Goal: Communication & Community: Answer question/provide support

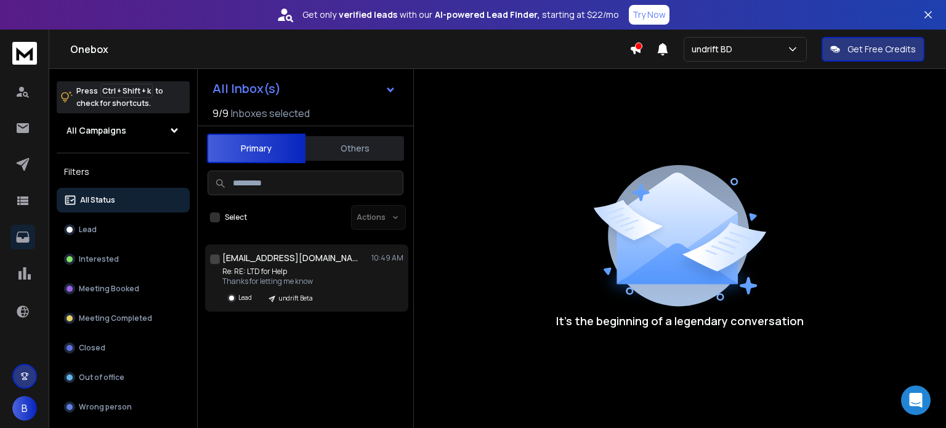
click at [321, 270] on div "Re: RE: LTD for Help Thanks for letting me know Lead undrift Beta" at bounding box center [312, 286] width 181 height 38
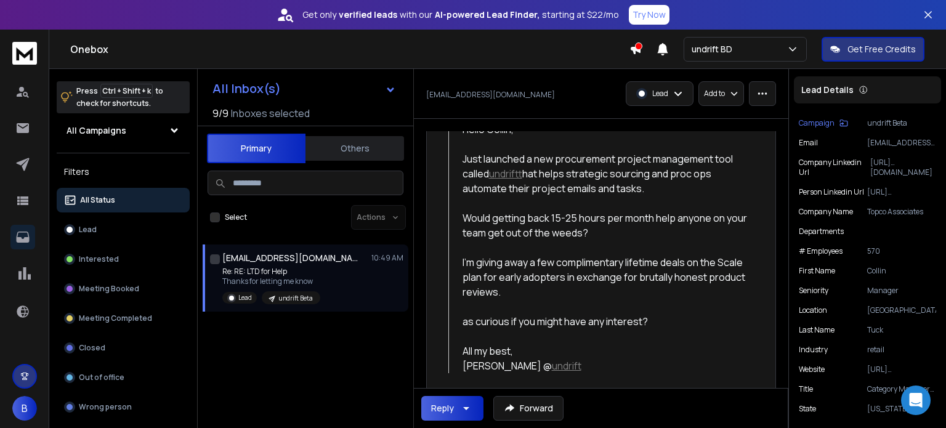
scroll to position [662, 0]
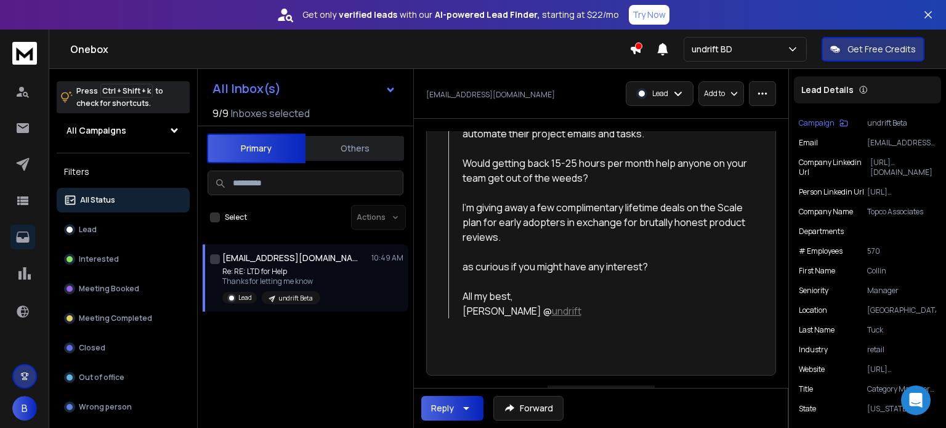
click at [289, 349] on div "CTuck@topco.com 10:49 AM Re: RE: LTD for Help Thanks for letting me know Lead u…" at bounding box center [306, 342] width 216 height 200
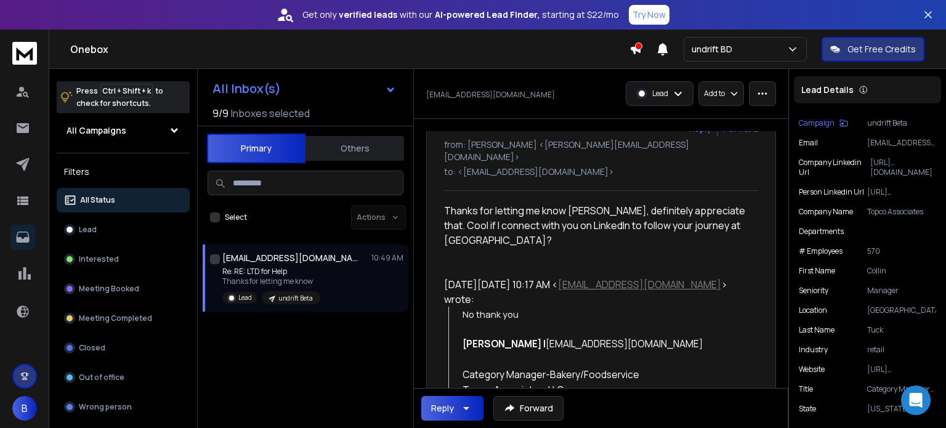
scroll to position [0, 0]
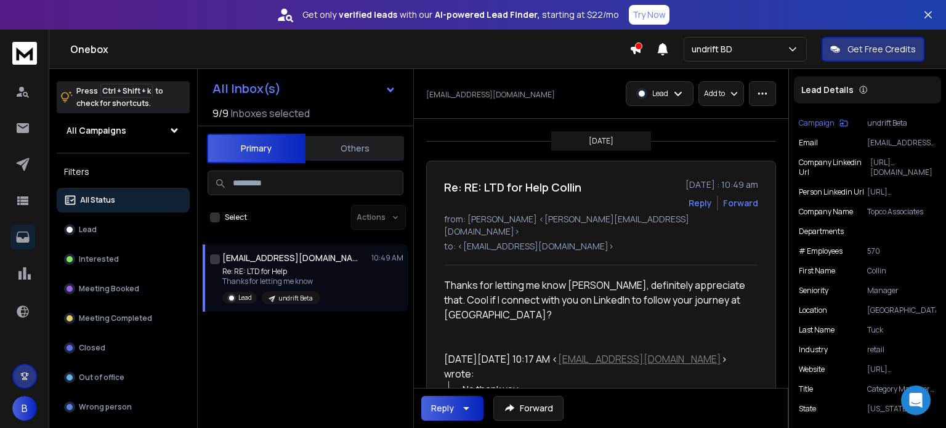
drag, startPoint x: 249, startPoint y: 340, endPoint x: 228, endPoint y: 327, distance: 24.1
click at [248, 339] on div "CTuck@topco.com 10:49 AM Re: RE: LTD for Help Thanks for letting me know Lead u…" at bounding box center [306, 342] width 216 height 200
click at [20, 168] on icon at bounding box center [22, 164] width 15 height 15
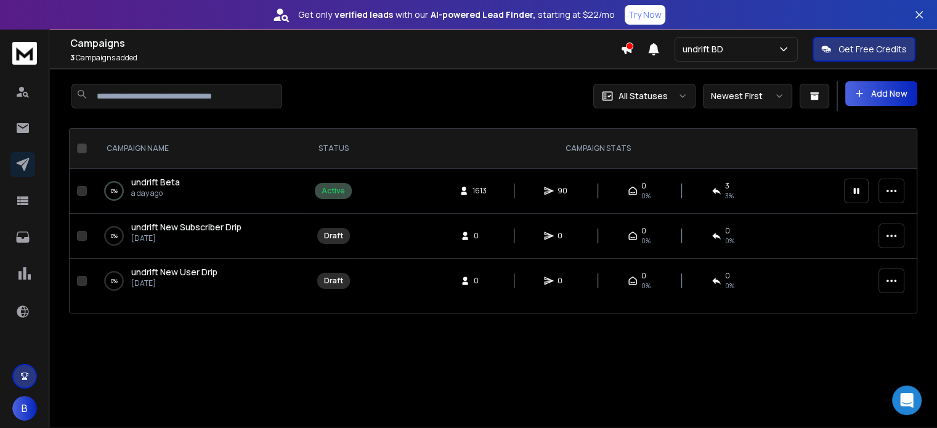
click at [150, 188] on p "a day ago" at bounding box center [155, 193] width 49 height 10
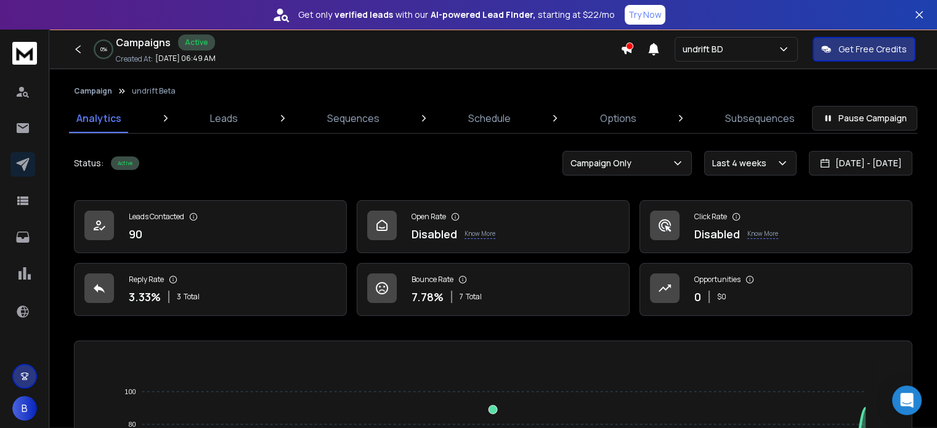
click at [462, 292] on div "7 Total" at bounding box center [470, 297] width 22 height 10
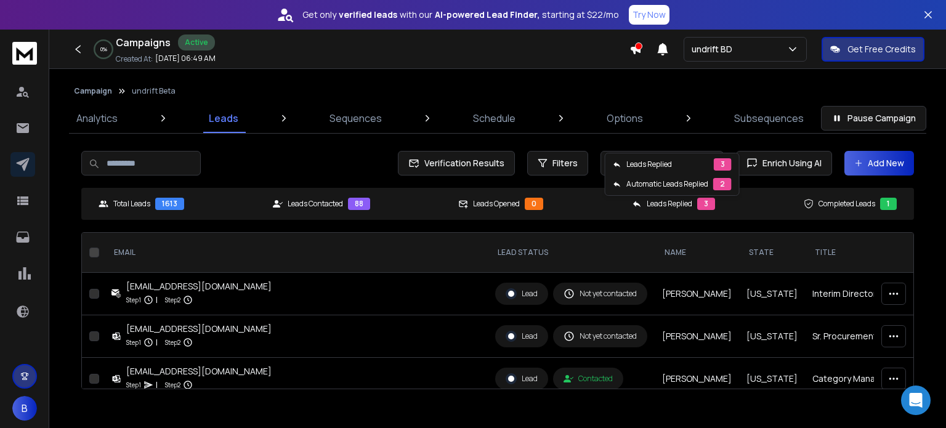
click at [687, 206] on p "Leads Replied" at bounding box center [670, 204] width 46 height 10
click at [707, 204] on div "3" at bounding box center [706, 204] width 18 height 12
click at [661, 201] on p "Leads Replied" at bounding box center [670, 204] width 46 height 10
click at [326, 204] on p "Leads Contacted" at bounding box center [315, 204] width 55 height 10
click at [358, 201] on div "88" at bounding box center [359, 204] width 22 height 12
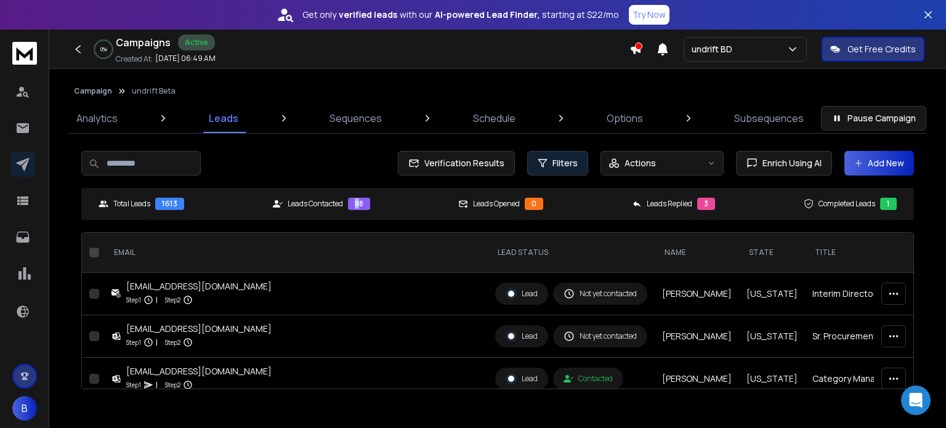
click at [562, 163] on span "Filters" at bounding box center [564, 163] width 25 height 12
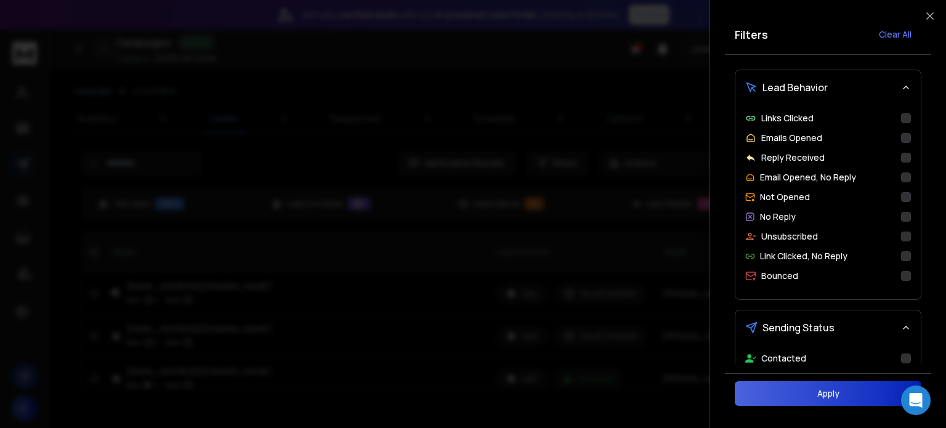
click at [901, 157] on button "Reply Received" at bounding box center [906, 158] width 10 height 10
click at [846, 400] on button "Apply" at bounding box center [828, 393] width 187 height 25
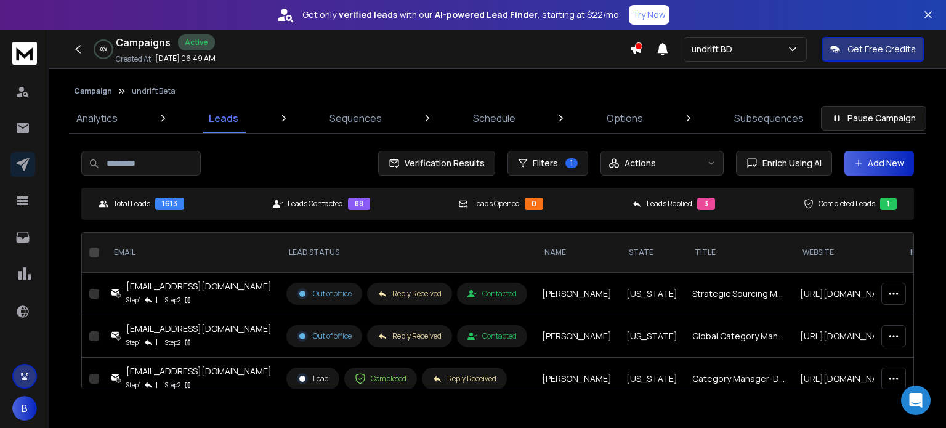
click at [567, 299] on td "Wendi Greenfield" at bounding box center [577, 294] width 84 height 42
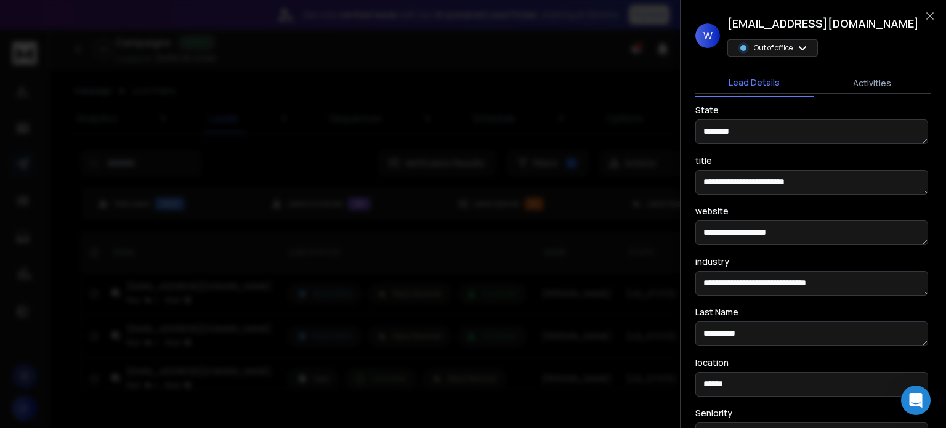
click at [868, 81] on button "Activities" at bounding box center [872, 83] width 118 height 27
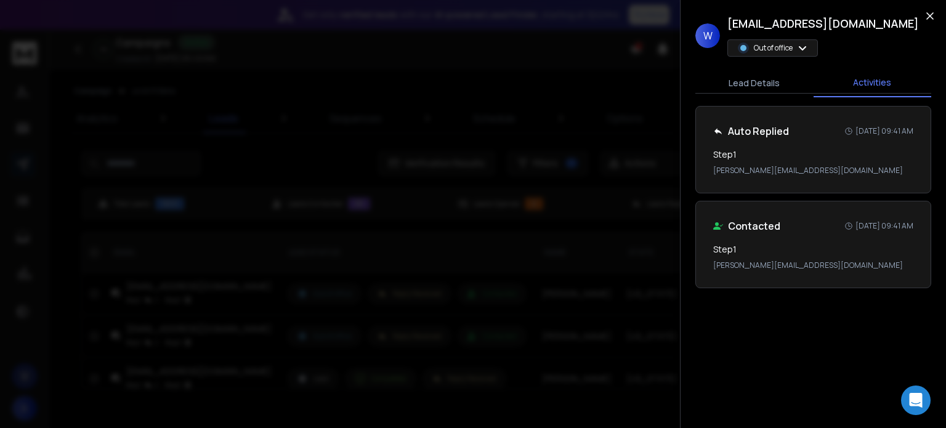
click at [931, 15] on icon "button" at bounding box center [930, 16] width 12 height 12
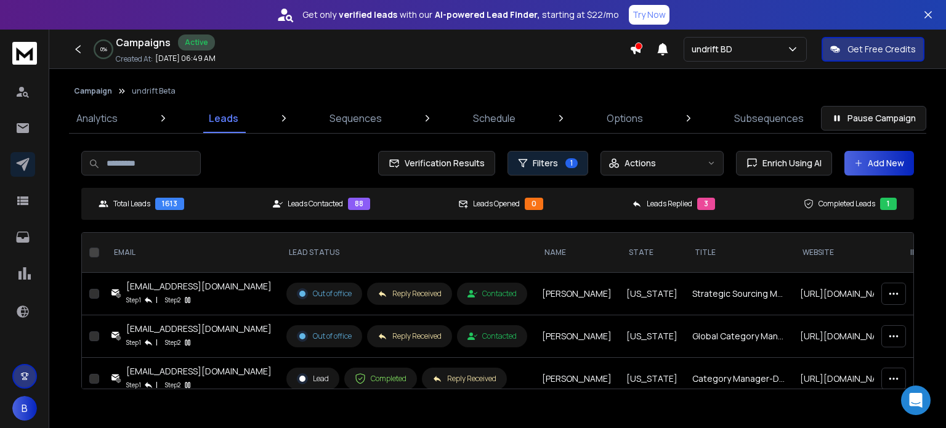
click at [577, 161] on span "1" at bounding box center [571, 163] width 12 height 10
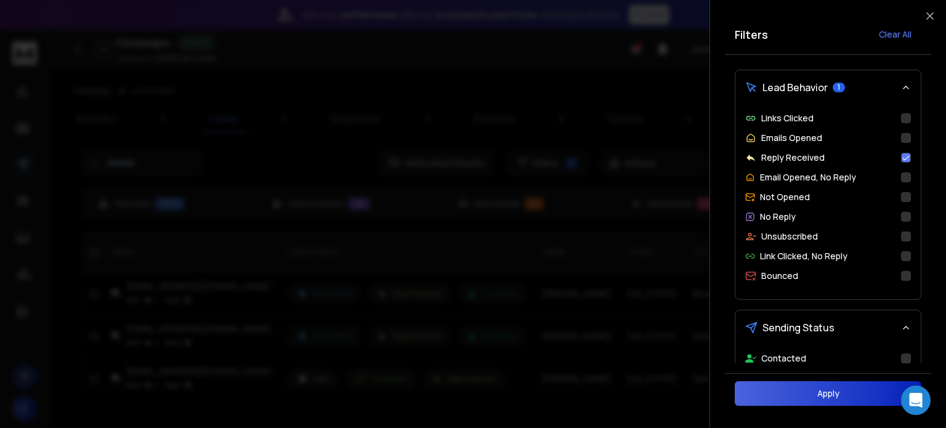
click at [901, 157] on button "Reply Received" at bounding box center [906, 158] width 10 height 10
click at [901, 277] on button "Bounced" at bounding box center [906, 276] width 10 height 10
click at [831, 399] on button "Apply" at bounding box center [828, 393] width 187 height 25
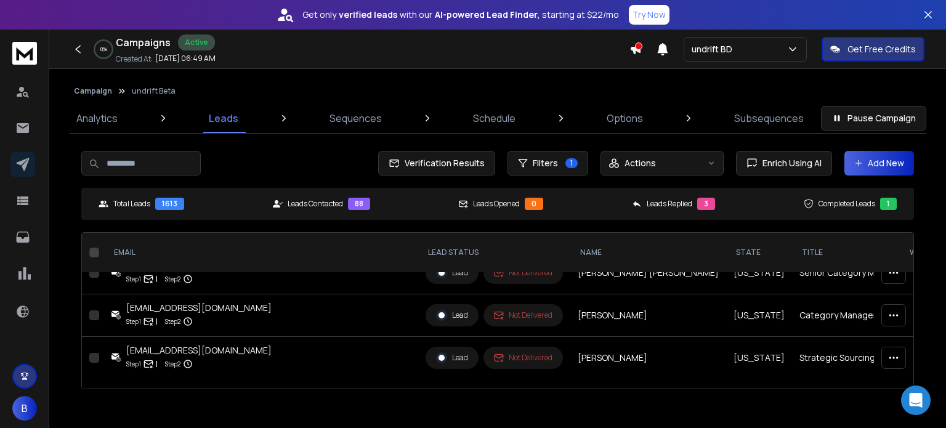
scroll to position [199, 0]
click at [570, 349] on td "Rachel Ross" at bounding box center [648, 358] width 156 height 42
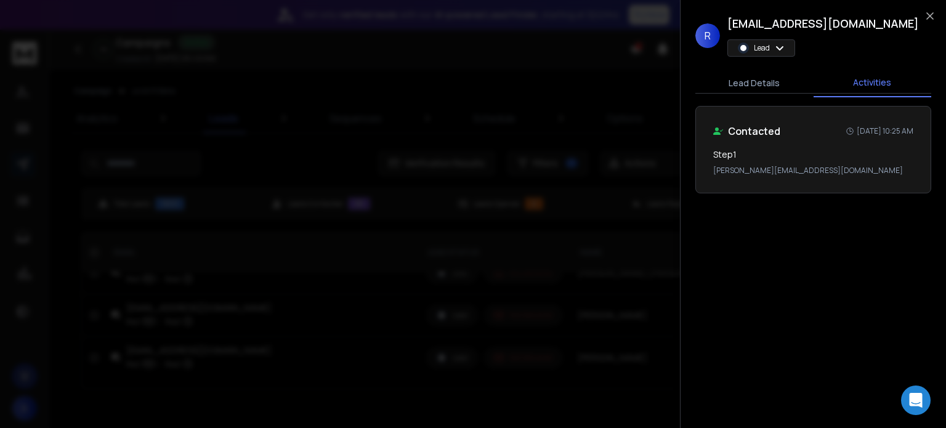
click at [861, 84] on button "Activities" at bounding box center [872, 83] width 118 height 28
drag, startPoint x: 818, startPoint y: 177, endPoint x: 775, endPoint y: 175, distance: 42.5
click at [810, 175] on div "Contacted Sep 15, 2025, 10:25 AM Step 1 brittany@un-drift.com" at bounding box center [813, 149] width 236 height 87
click at [769, 166] on p "[PERSON_NAME][EMAIL_ADDRESS][DOMAIN_NAME]" at bounding box center [813, 171] width 200 height 10
click at [727, 152] on h3 "Step 1" at bounding box center [724, 154] width 23 height 12
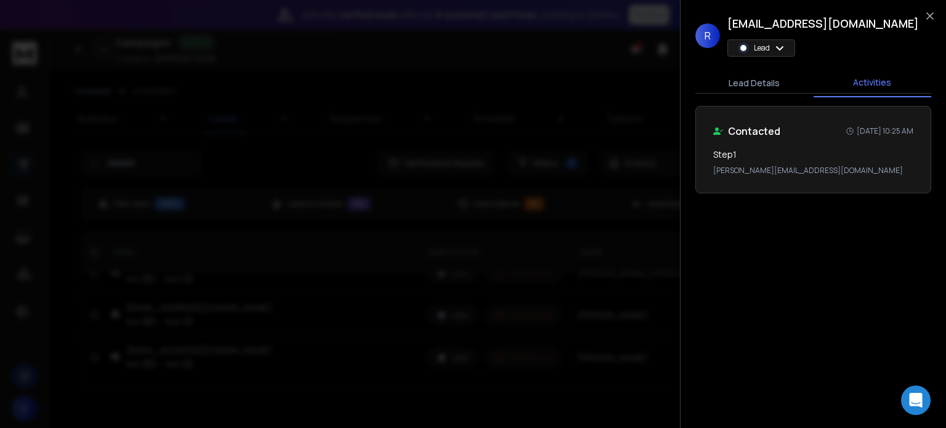
drag, startPoint x: 741, startPoint y: 109, endPoint x: 741, endPoint y: 117, distance: 8.0
click at [741, 110] on div "Contacted Sep 15, 2025, 10:25 AM Step 1 brittany@un-drift.com" at bounding box center [813, 149] width 236 height 87
drag, startPoint x: 749, startPoint y: 139, endPoint x: 810, endPoint y: 126, distance: 63.1
click at [752, 138] on div "Contacted Sep 15, 2025, 10:25 AM" at bounding box center [813, 134] width 200 height 20
click at [877, 127] on p "Sep 15, 2025, 10:25 AM" at bounding box center [885, 131] width 57 height 10
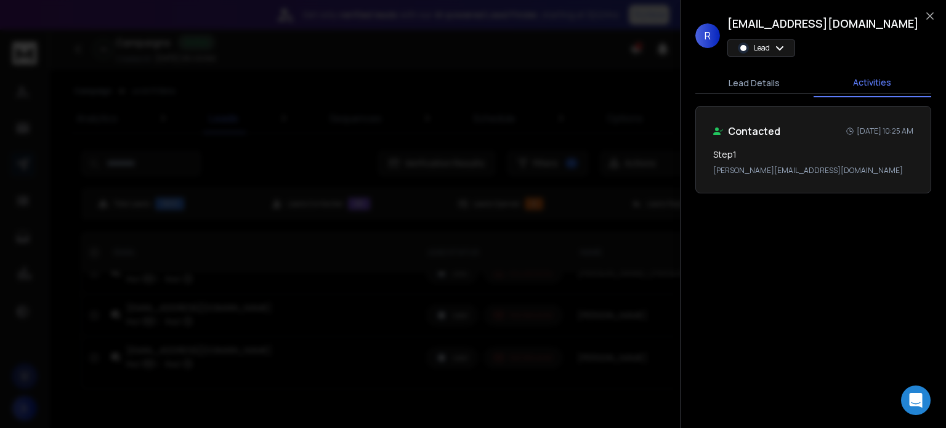
drag, startPoint x: 822, startPoint y: 177, endPoint x: 827, endPoint y: 196, distance: 20.3
click at [823, 177] on div "Contacted Sep 15, 2025, 10:25 AM Step 1 brittany@un-drift.com" at bounding box center [813, 149] width 236 height 87
click at [841, 248] on div "Multi Select Table Sheet R rross@blountfinefoods.com Lead Lead Details Activiti…" at bounding box center [813, 214] width 266 height 428
click at [754, 90] on button "Lead Details" at bounding box center [754, 83] width 118 height 27
click at [863, 83] on button "Activities" at bounding box center [872, 83] width 118 height 28
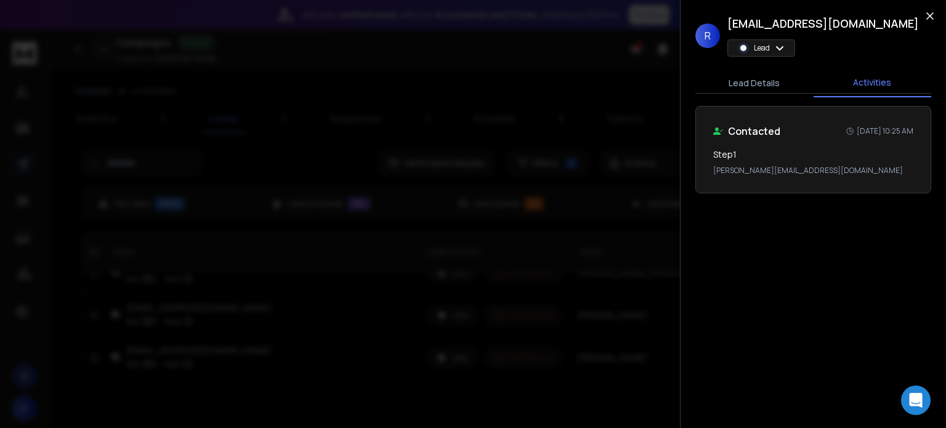
click at [931, 13] on icon "button" at bounding box center [930, 16] width 12 height 12
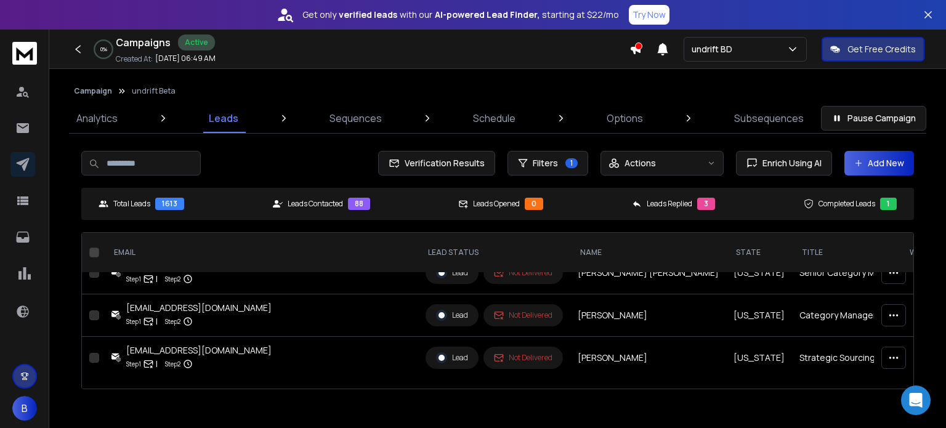
click at [494, 310] on div "Not Delivered" at bounding box center [523, 315] width 58 height 10
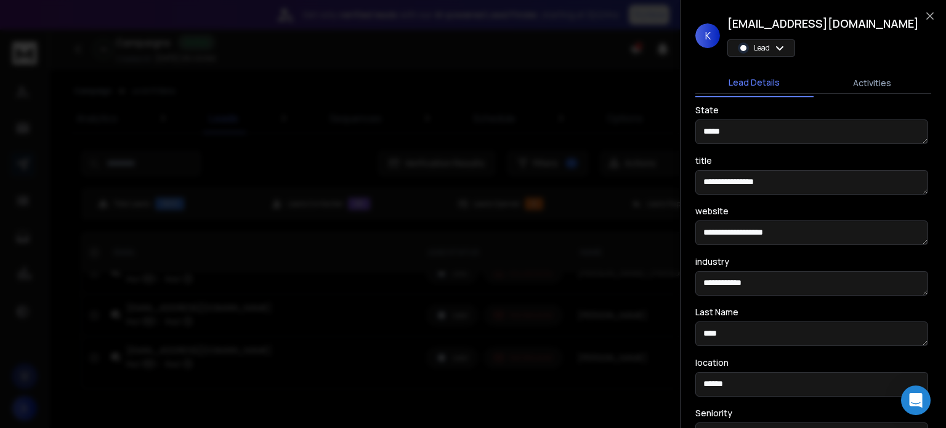
click at [865, 79] on button "Activities" at bounding box center [872, 83] width 118 height 27
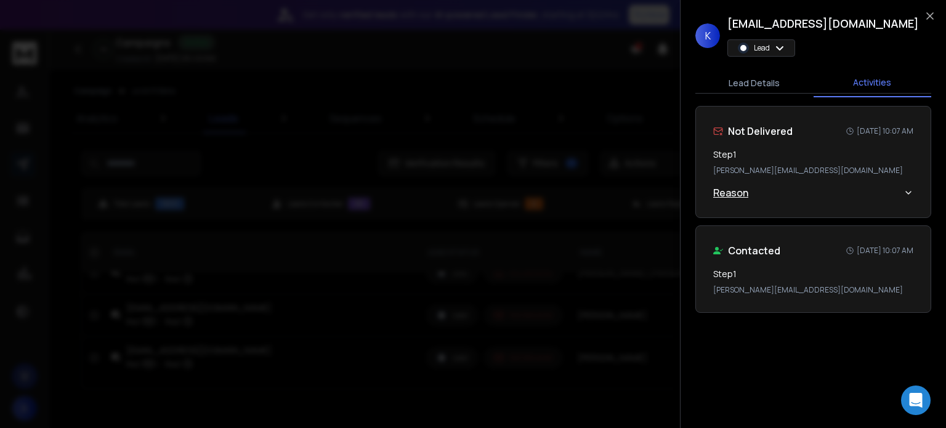
click at [909, 190] on icon "button" at bounding box center [908, 193] width 10 height 10
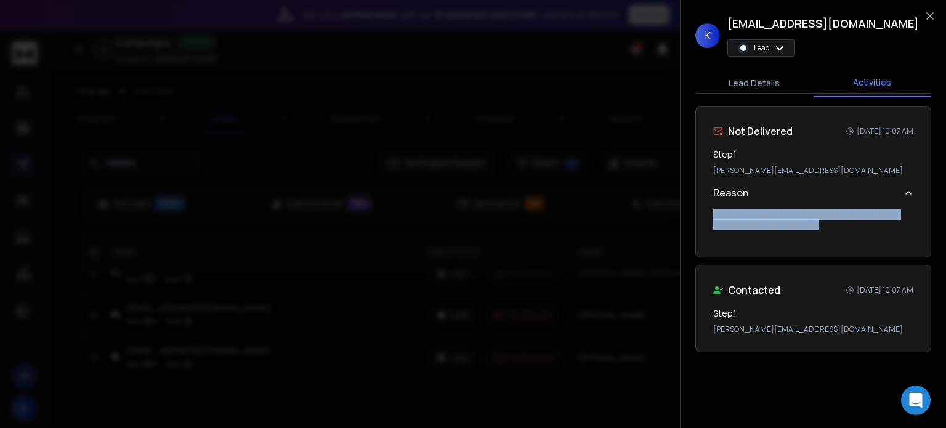
drag, startPoint x: 829, startPoint y: 225, endPoint x: 741, endPoint y: 221, distance: 87.5
click at [712, 213] on div "Not Delivered Sep 15, 2025, 10:07 AM Step 1 brittany@un-drift.com Reason 554 5.…" at bounding box center [813, 181] width 236 height 151
copy p "554 5.7.5 Permanent error evaluating DMARC policy (in reply to end of DATA comm…"
click at [778, 232] on div "554 5.7.5 Permanent error evaluating DMARC policy (in reply to end of DATA comm…" at bounding box center [813, 219] width 200 height 39
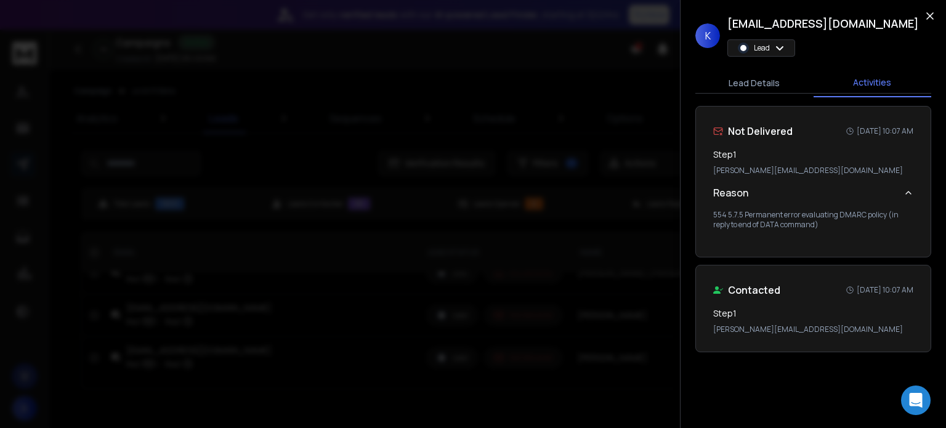
click at [931, 15] on icon "button" at bounding box center [930, 16] width 12 height 12
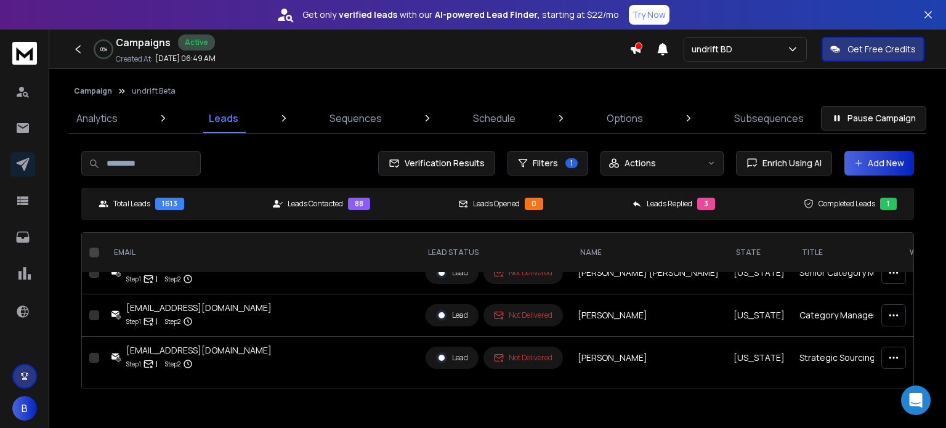
click at [494, 353] on div "Not Delivered" at bounding box center [523, 358] width 58 height 10
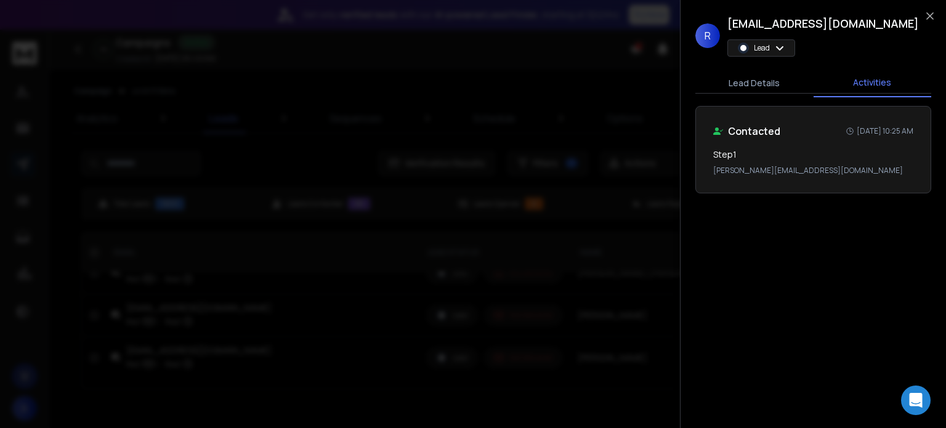
click at [868, 81] on button "Activities" at bounding box center [872, 83] width 118 height 28
click at [818, 153] on div "Step 1" at bounding box center [813, 154] width 200 height 12
drag, startPoint x: 757, startPoint y: 172, endPoint x: 741, endPoint y: 139, distance: 36.6
click at [757, 171] on p "[PERSON_NAME][EMAIL_ADDRESS][DOMAIN_NAME]" at bounding box center [813, 171] width 200 height 10
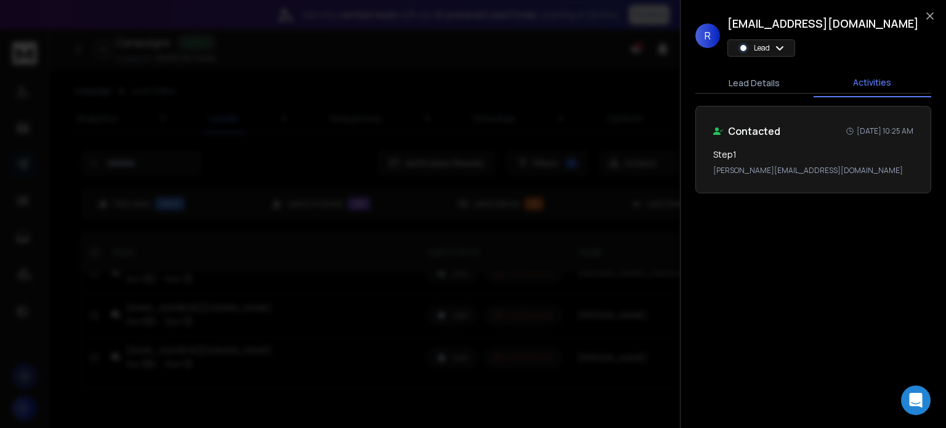
drag, startPoint x: 741, startPoint y: 139, endPoint x: 855, endPoint y: 86, distance: 125.1
click at [743, 139] on div "Contacted Sep 15, 2025, 10:25 AM" at bounding box center [813, 134] width 200 height 20
click at [924, 20] on icon "button" at bounding box center [930, 16] width 12 height 12
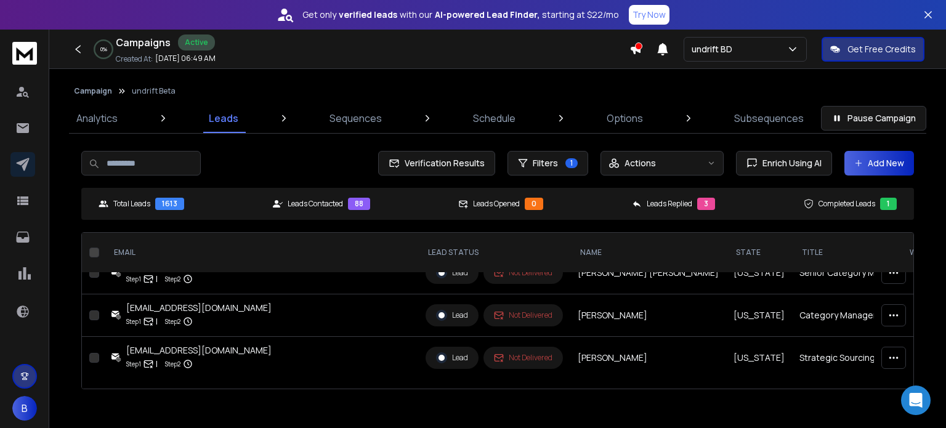
click at [888, 352] on icon "button" at bounding box center [893, 357] width 11 height 11
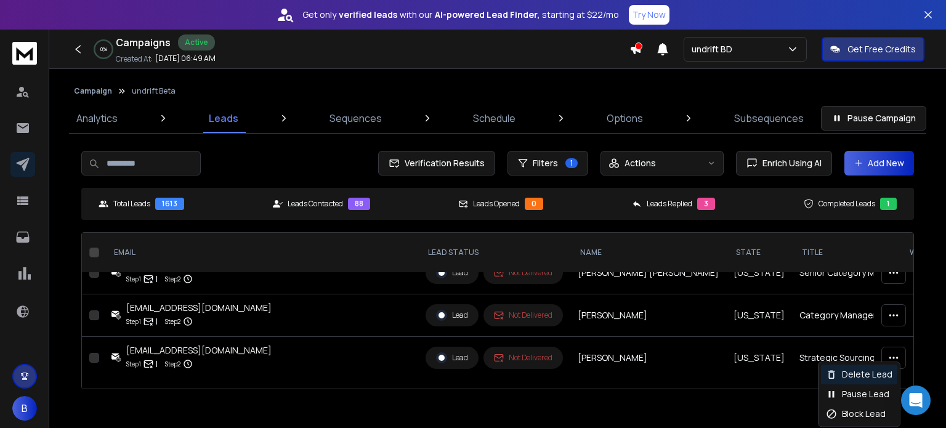
click at [219, 344] on div "rross@blountfinefoods.com" at bounding box center [198, 350] width 145 height 12
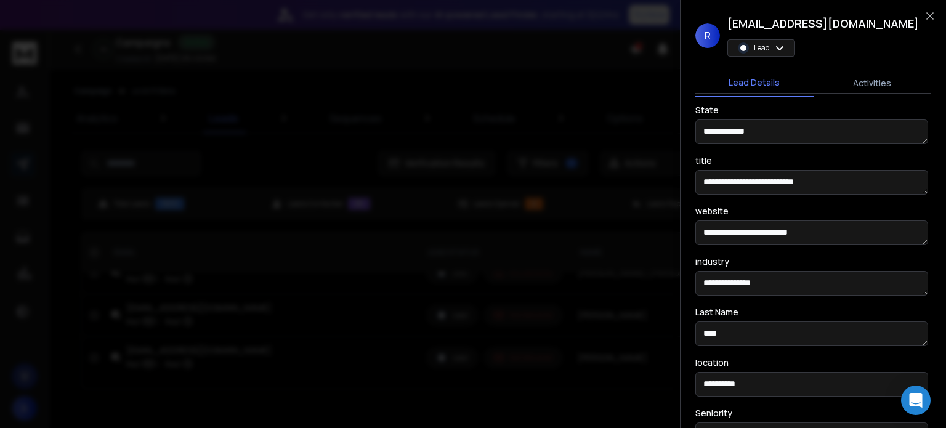
click at [883, 86] on button "Activities" at bounding box center [872, 83] width 118 height 27
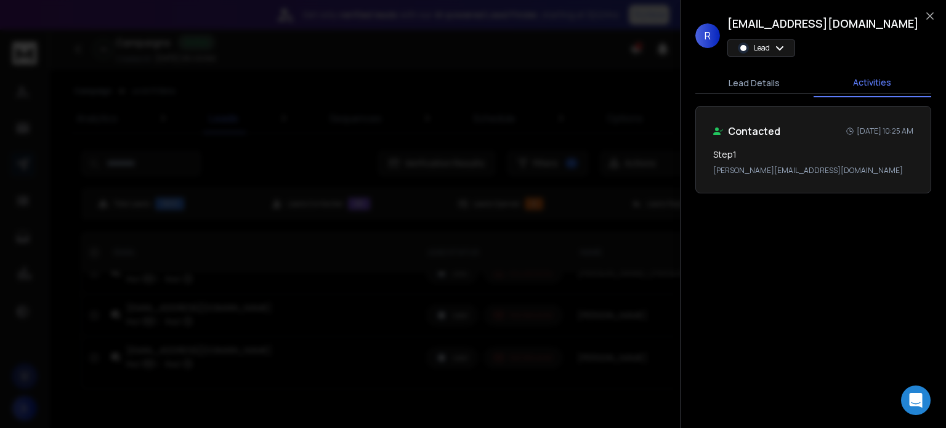
click at [826, 160] on div "Contacted Sep 15, 2025, 10:25 AM Step 1 brittany@un-drift.com" at bounding box center [813, 150] width 200 height 52
click at [827, 151] on div "Step 1" at bounding box center [813, 154] width 200 height 12
click at [764, 169] on p "[PERSON_NAME][EMAIL_ADDRESS][DOMAIN_NAME]" at bounding box center [813, 171] width 200 height 10
click at [921, 16] on div "R rross@blountfinefoods.com Lead" at bounding box center [813, 36] width 236 height 42
drag, startPoint x: 932, startPoint y: 20, endPoint x: 923, endPoint y: 42, distance: 23.8
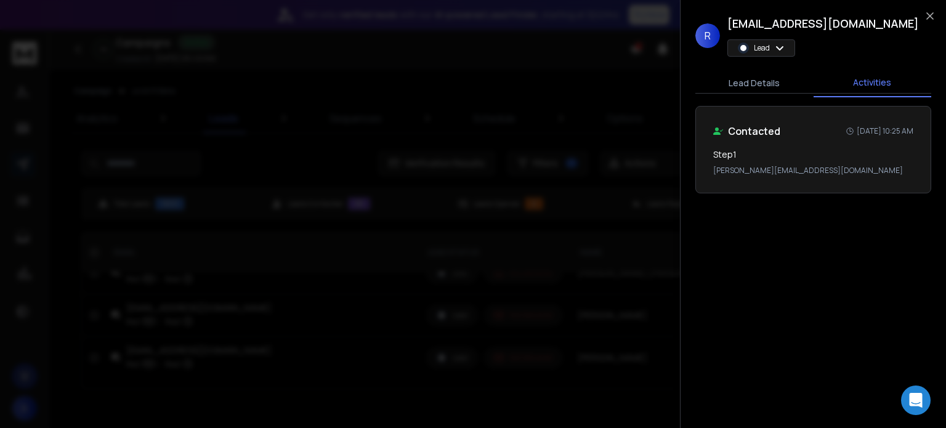
click at [932, 20] on icon "button" at bounding box center [930, 16] width 12 height 12
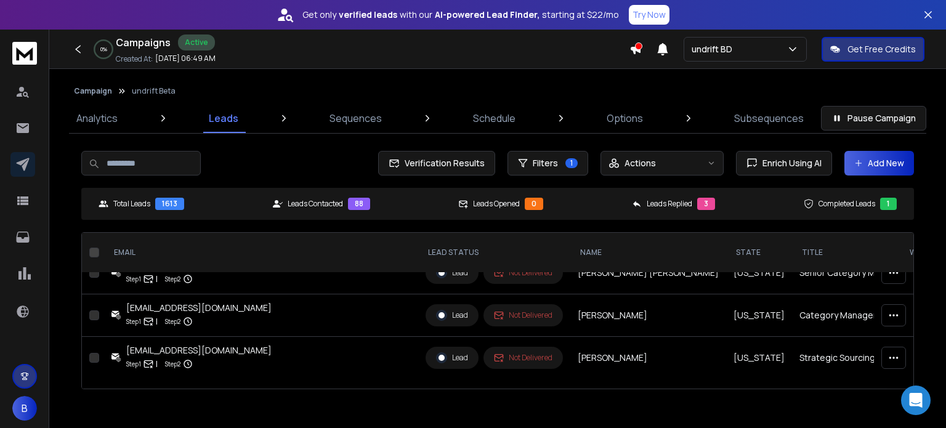
click at [494, 310] on div "Not Delivered" at bounding box center [523, 315] width 58 height 10
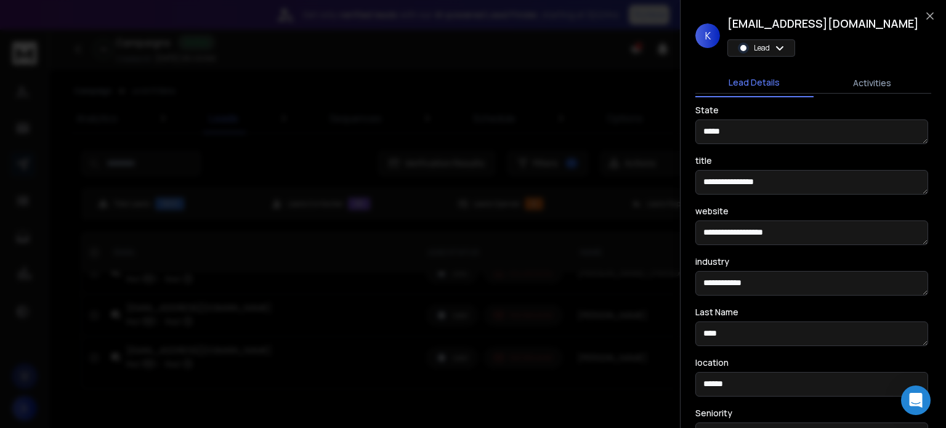
click at [874, 89] on button "Activities" at bounding box center [872, 83] width 118 height 27
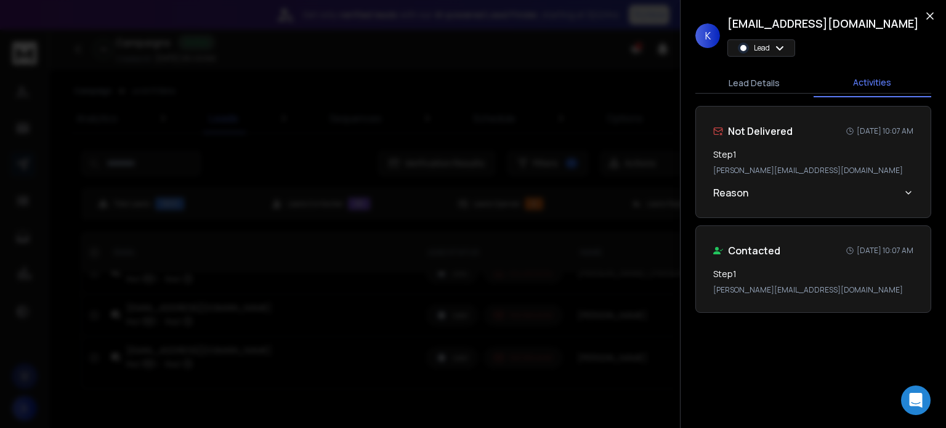
click at [926, 12] on icon "button" at bounding box center [930, 16] width 12 height 12
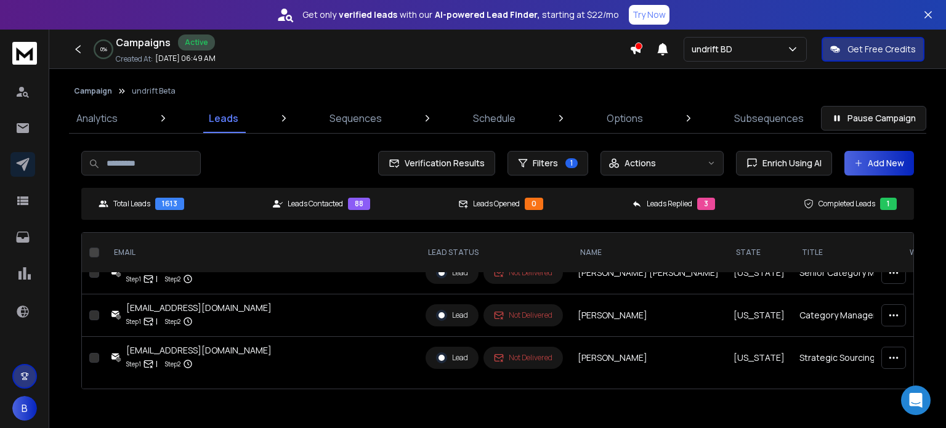
click at [494, 353] on div "Not Delivered" at bounding box center [523, 358] width 58 height 10
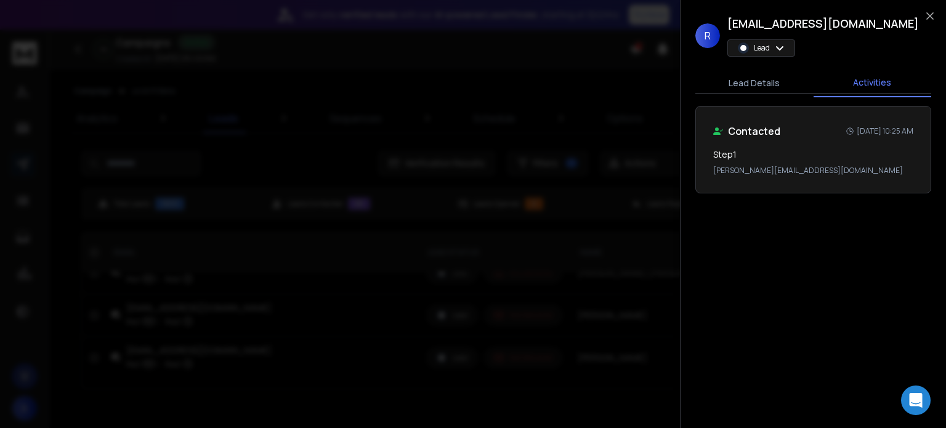
click at [871, 81] on button "Activities" at bounding box center [872, 83] width 118 height 28
drag, startPoint x: 804, startPoint y: 166, endPoint x: 797, endPoint y: 168, distance: 7.2
click at [804, 166] on p "[PERSON_NAME][EMAIL_ADDRESS][DOMAIN_NAME]" at bounding box center [813, 171] width 200 height 10
drag, startPoint x: 743, startPoint y: 177, endPoint x: 745, endPoint y: 154, distance: 22.9
click at [743, 177] on div "Contacted Sep 15, 2025, 10:25 AM Step 1 brittany@un-drift.com" at bounding box center [813, 149] width 236 height 87
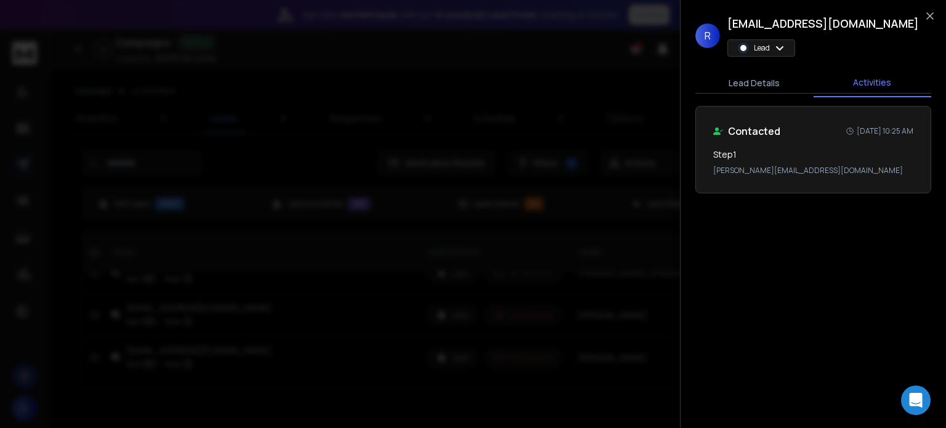
drag, startPoint x: 738, startPoint y: 143, endPoint x: 943, endPoint y: 82, distance: 214.1
click at [756, 139] on div "Contacted Sep 15, 2025, 10:25 AM Step 1 brittany@un-drift.com" at bounding box center [813, 150] width 200 height 52
drag, startPoint x: 930, startPoint y: 18, endPoint x: 889, endPoint y: 63, distance: 60.6
click at [926, 18] on icon "button" at bounding box center [930, 16] width 12 height 12
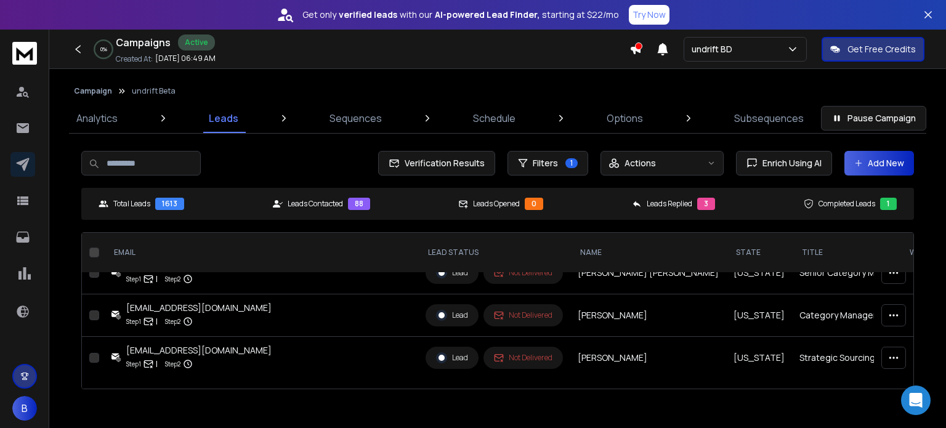
click at [494, 310] on div "Not Delivered" at bounding box center [523, 315] width 58 height 10
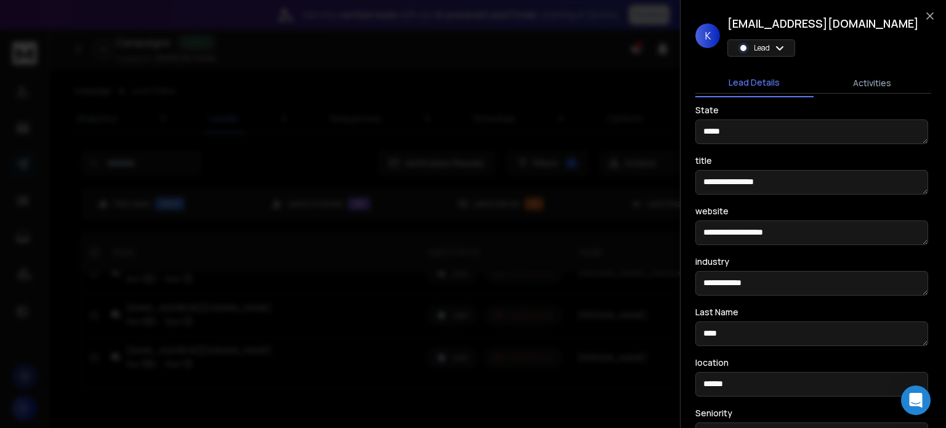
click at [862, 78] on button "Activities" at bounding box center [872, 83] width 118 height 27
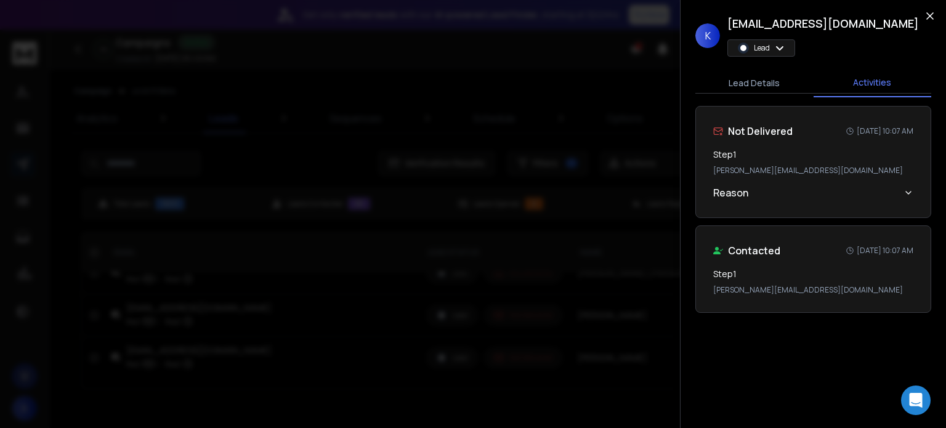
click at [924, 17] on icon "button" at bounding box center [930, 16] width 12 height 12
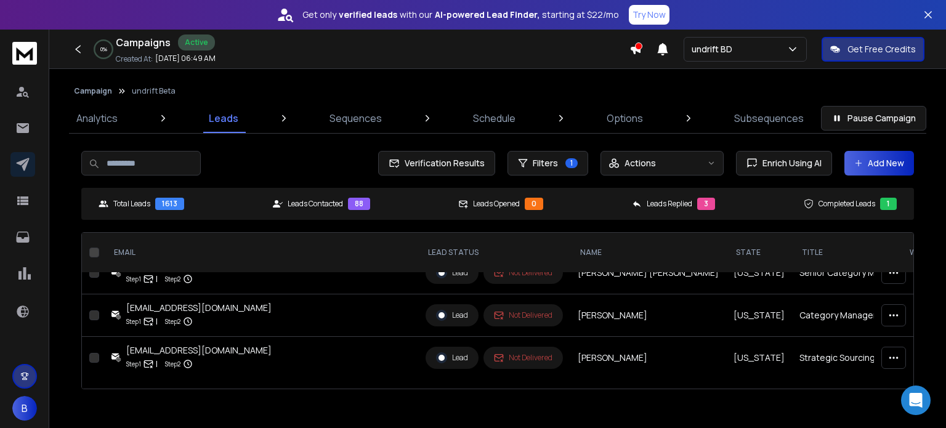
scroll to position [137, 0]
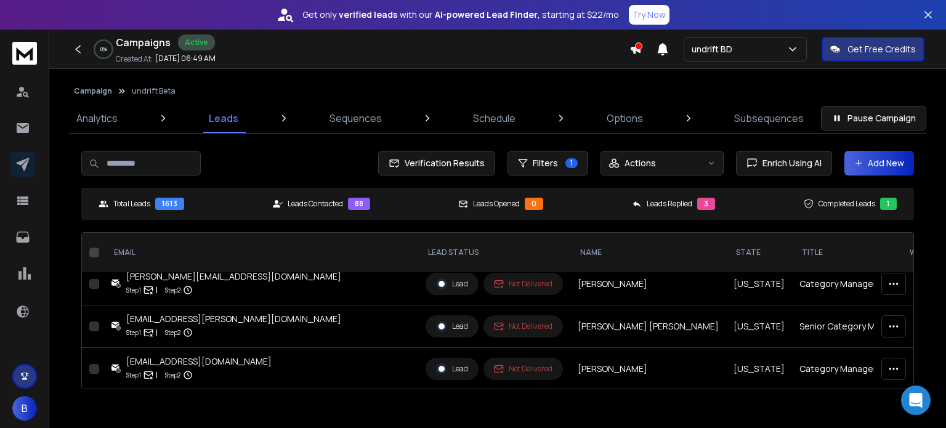
click at [483, 330] on div "Not Delivered" at bounding box center [522, 326] width 79 height 22
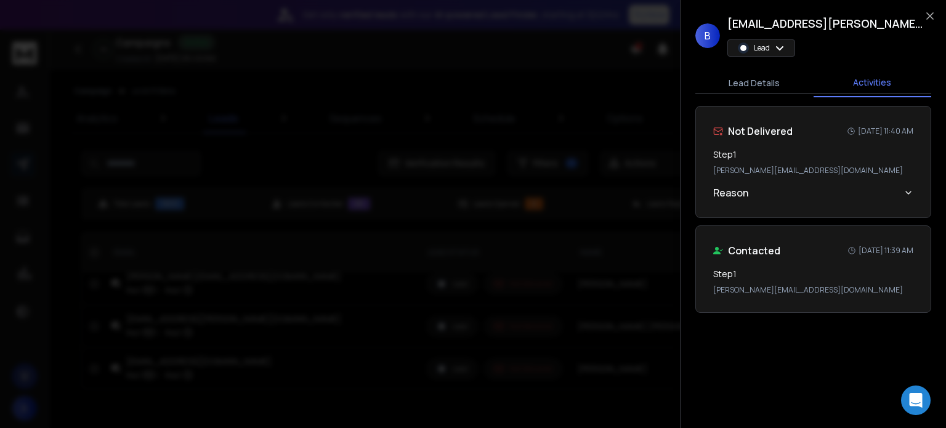
click at [882, 75] on button "Activities" at bounding box center [872, 83] width 118 height 28
click at [934, 14] on icon "button" at bounding box center [930, 16] width 12 height 12
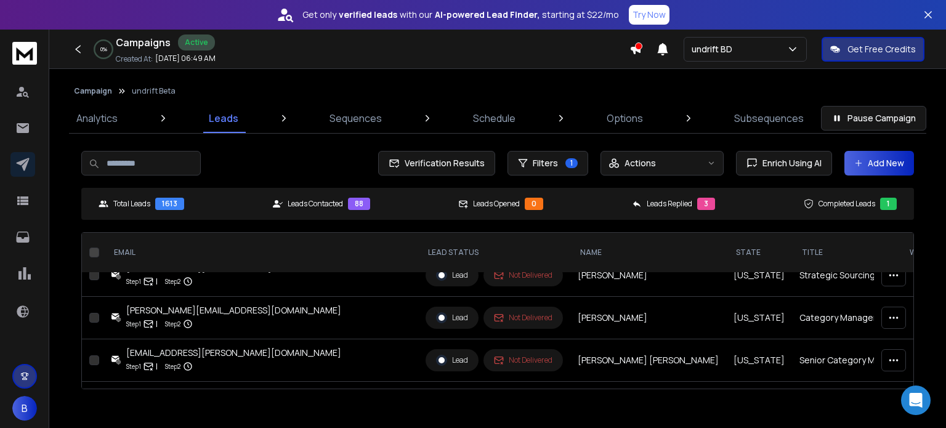
scroll to position [76, 0]
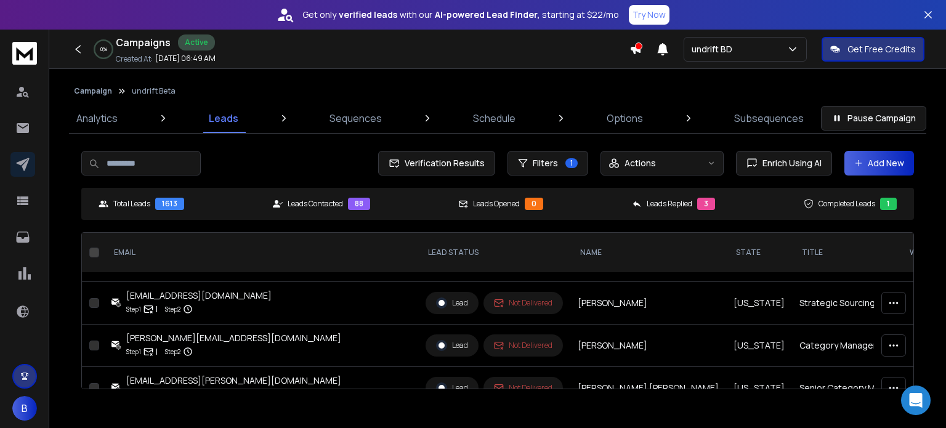
click at [494, 302] on div "Not Delivered" at bounding box center [523, 303] width 58 height 10
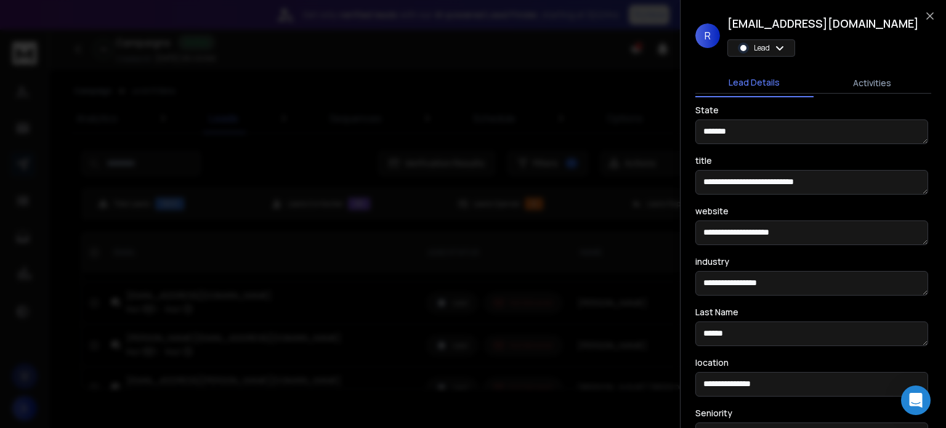
click at [879, 87] on button "Activities" at bounding box center [872, 83] width 118 height 27
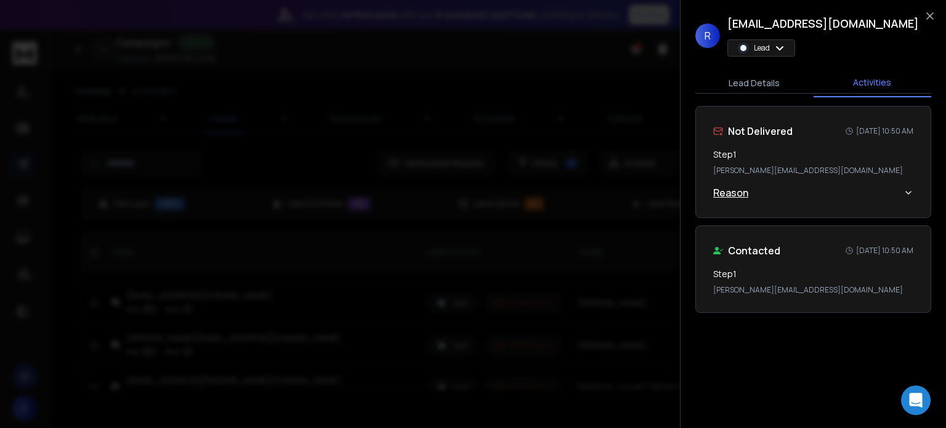
click at [873, 188] on button "Reason" at bounding box center [813, 187] width 200 height 25
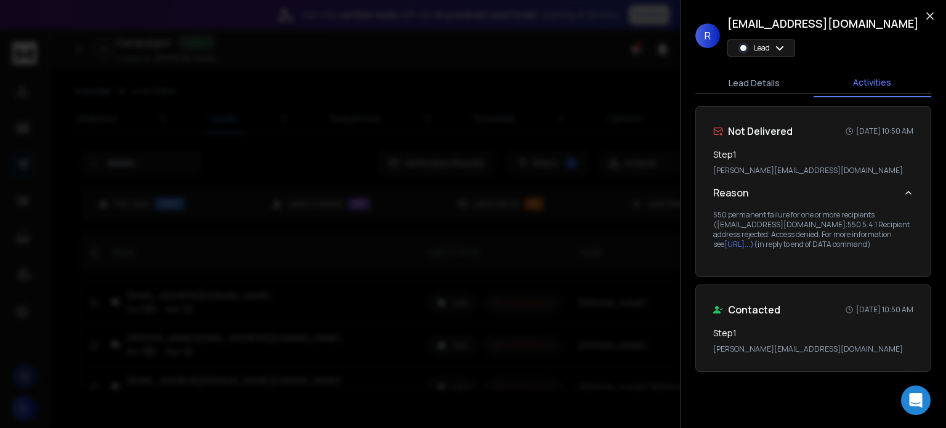
click at [926, 14] on icon "button" at bounding box center [930, 16] width 12 height 12
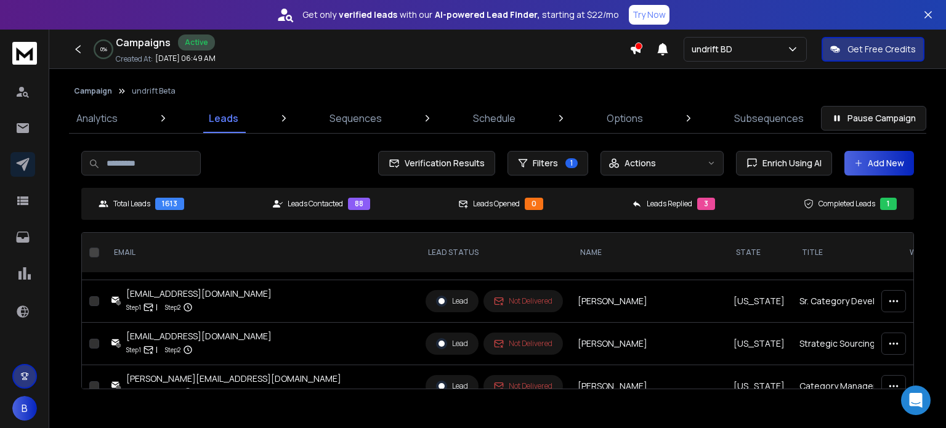
scroll to position [14, 0]
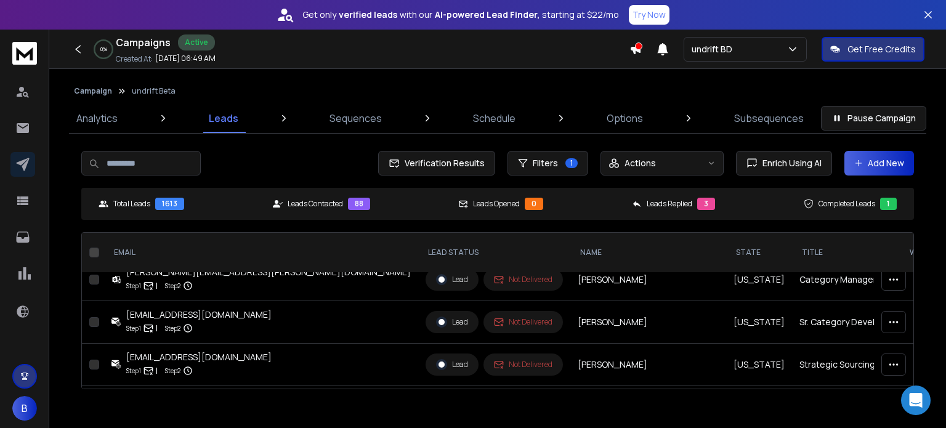
click at [483, 312] on div "Not Delivered" at bounding box center [522, 322] width 79 height 22
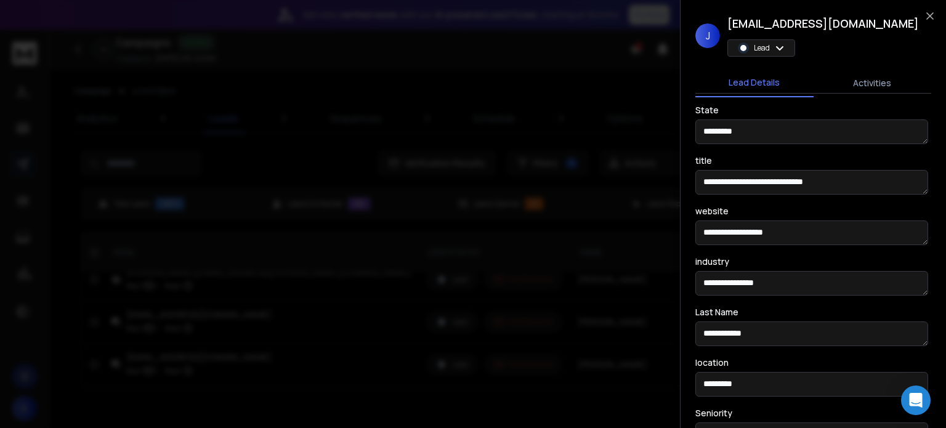
click at [875, 83] on button "Activities" at bounding box center [872, 83] width 118 height 27
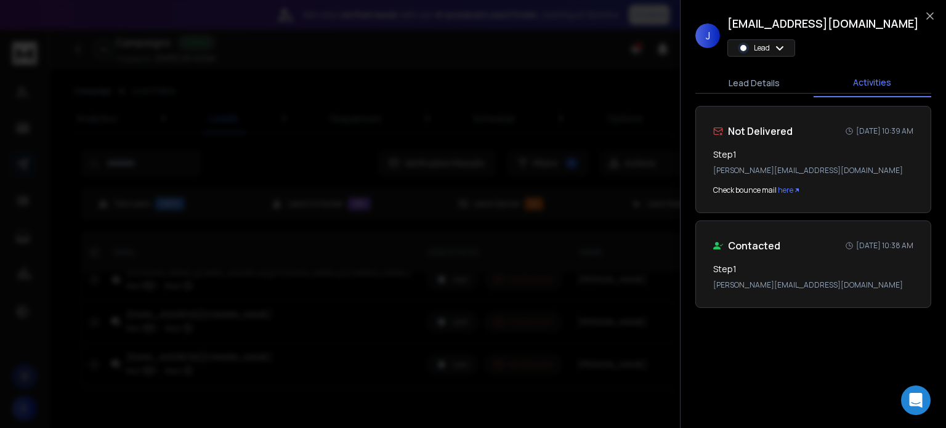
click at [788, 192] on link "here" at bounding box center [789, 190] width 23 height 10
click at [928, 17] on icon "button" at bounding box center [930, 16] width 12 height 12
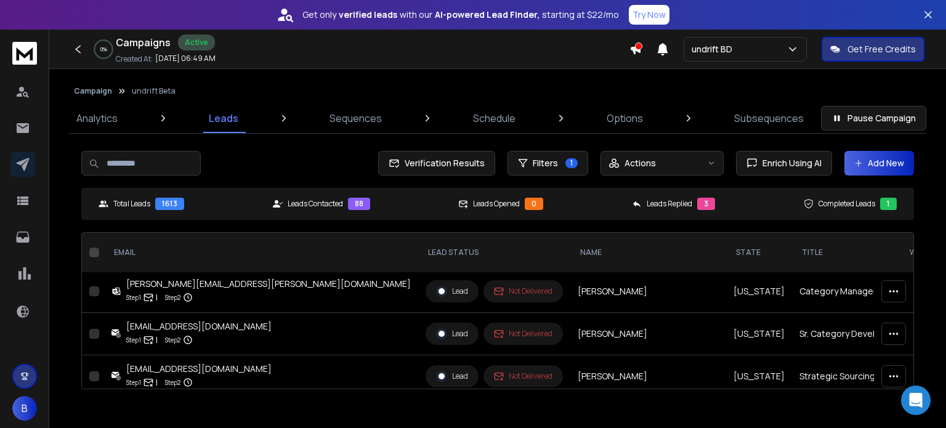
scroll to position [0, 0]
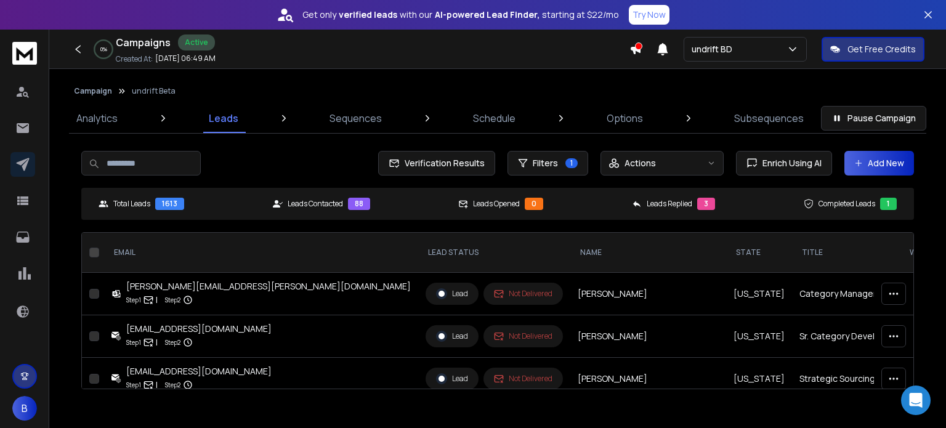
click at [494, 290] on div "Not Delivered" at bounding box center [523, 294] width 58 height 10
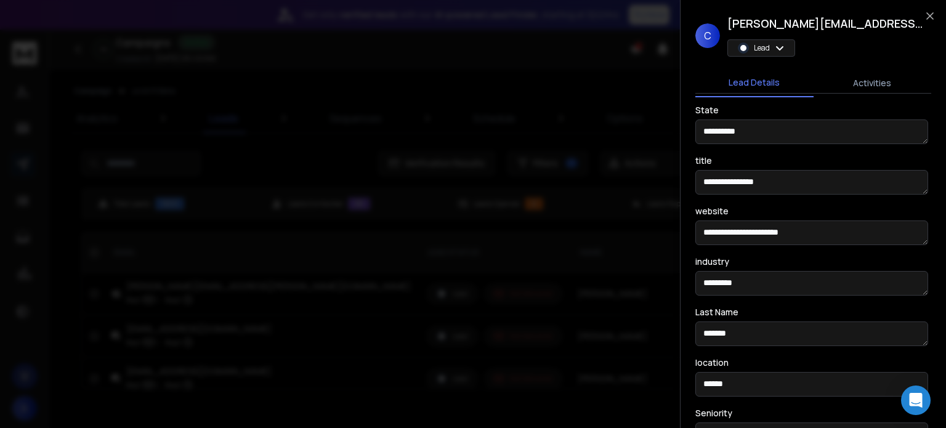
click at [881, 87] on button "Activities" at bounding box center [872, 83] width 118 height 27
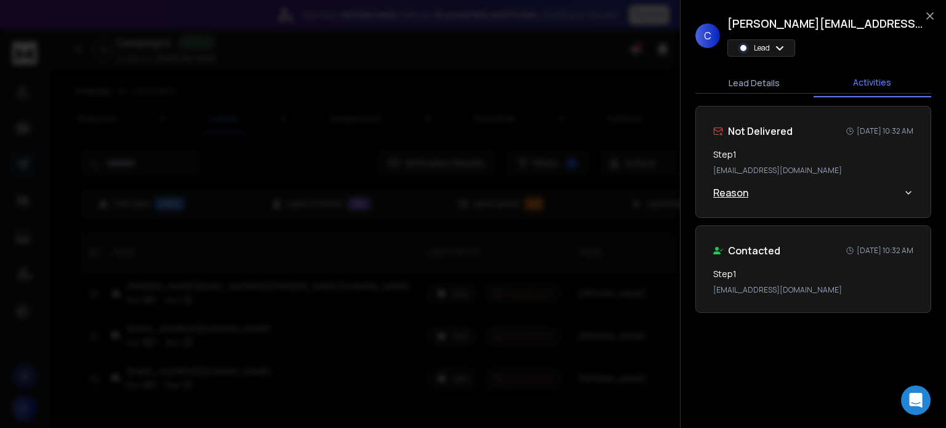
click at [828, 192] on button "Reason" at bounding box center [813, 187] width 200 height 25
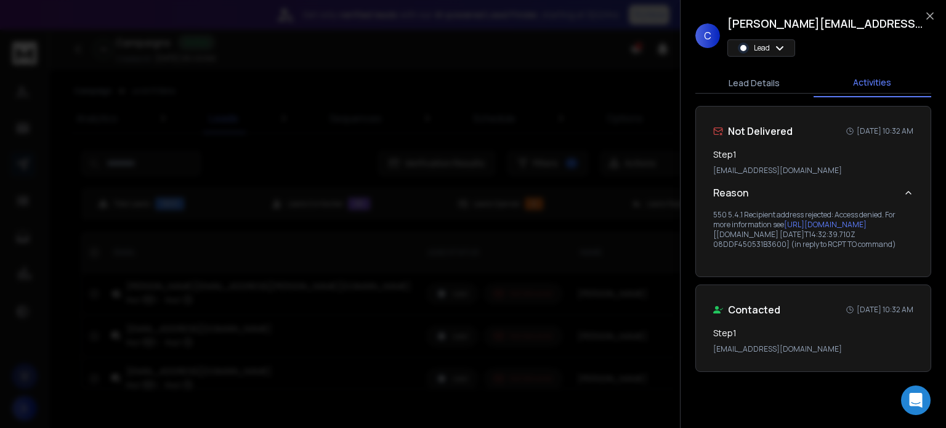
drag, startPoint x: 929, startPoint y: 20, endPoint x: 811, endPoint y: 105, distance: 144.7
click at [926, 22] on icon "button" at bounding box center [930, 16] width 12 height 12
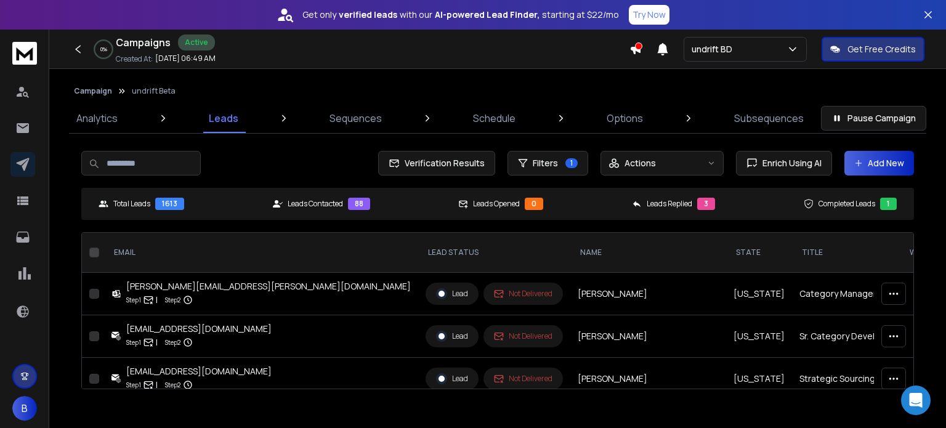
click at [494, 334] on div "Not Delivered" at bounding box center [523, 336] width 58 height 10
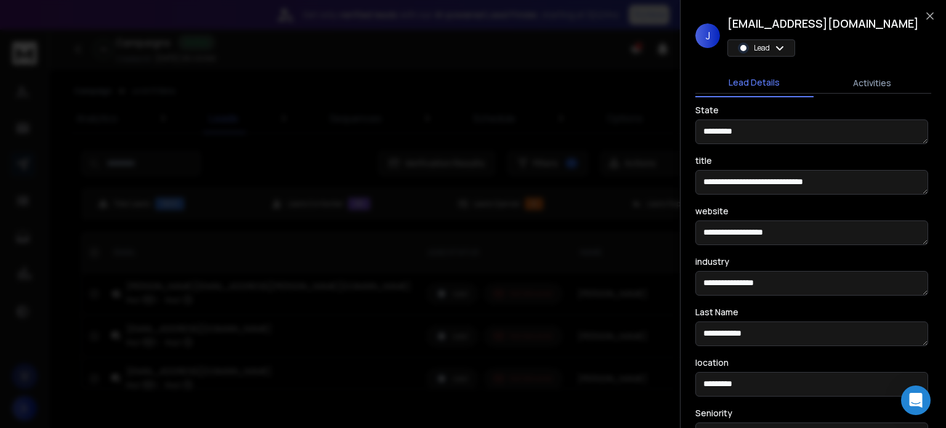
click at [871, 79] on button "Activities" at bounding box center [872, 83] width 118 height 27
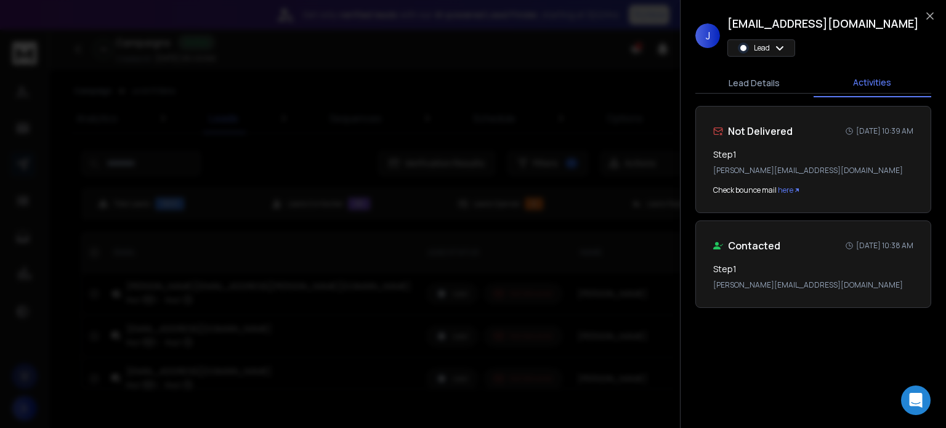
click at [493, 341] on div at bounding box center [473, 214] width 946 height 428
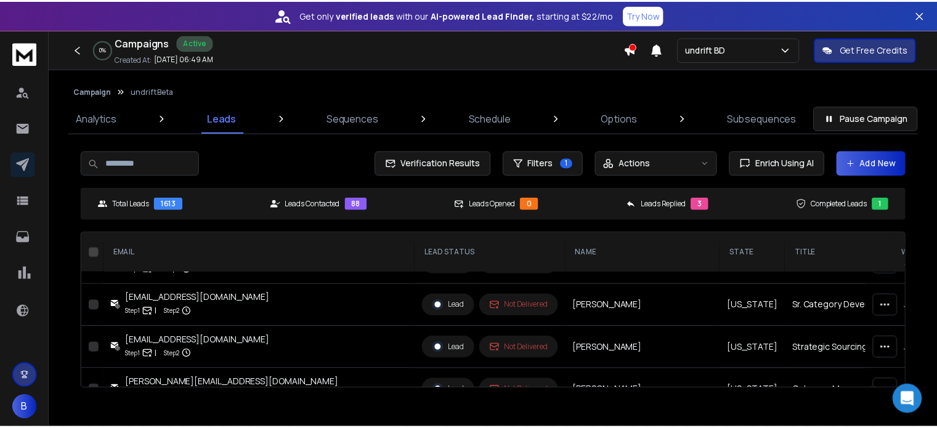
scroll to position [62, 0]
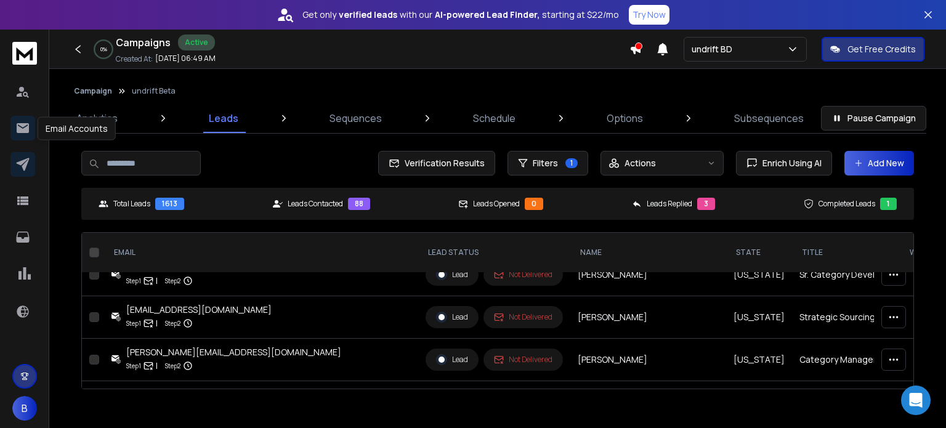
click at [18, 123] on icon at bounding box center [22, 128] width 15 height 15
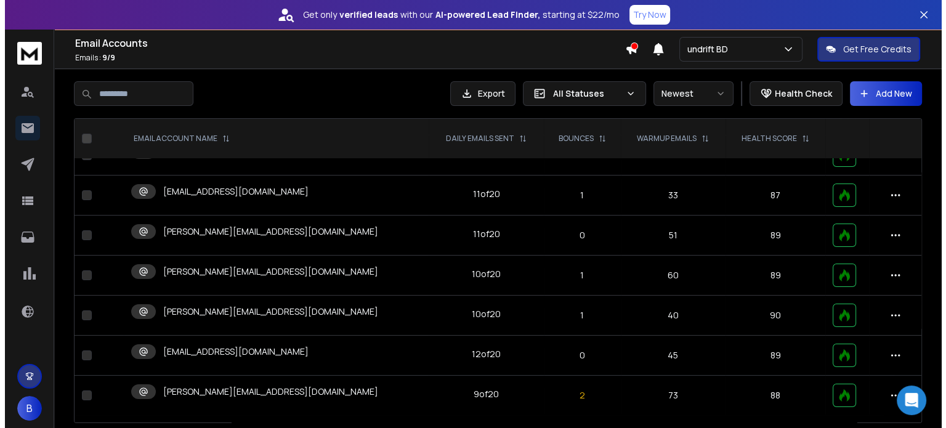
scroll to position [104, 0]
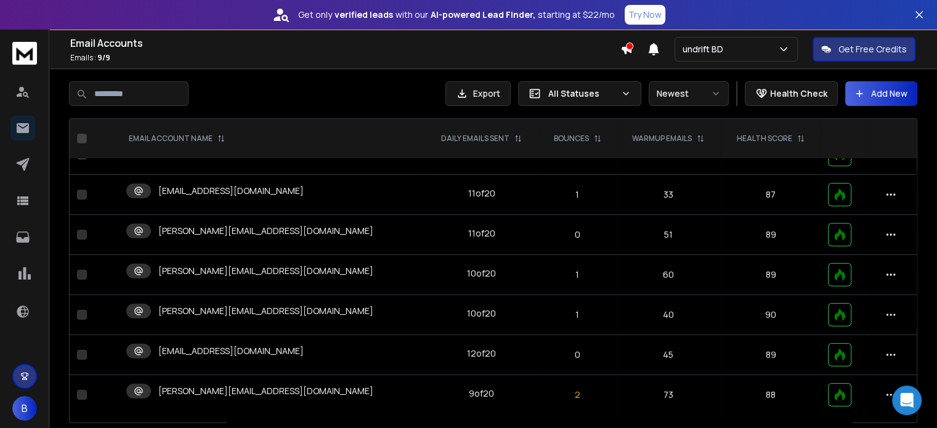
click at [546, 392] on p "2" at bounding box center [577, 395] width 62 height 12
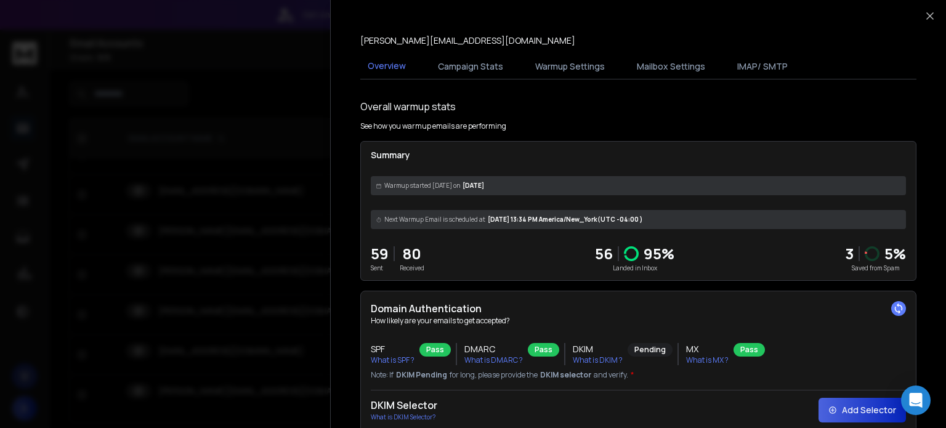
click at [482, 62] on button "Campaign Stats" at bounding box center [470, 66] width 80 height 27
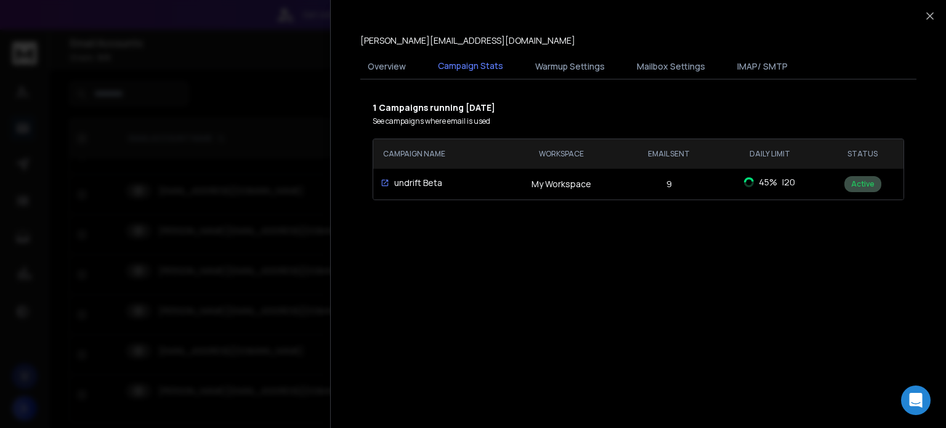
click at [783, 54] on button "IMAP/ SMTP" at bounding box center [762, 66] width 65 height 27
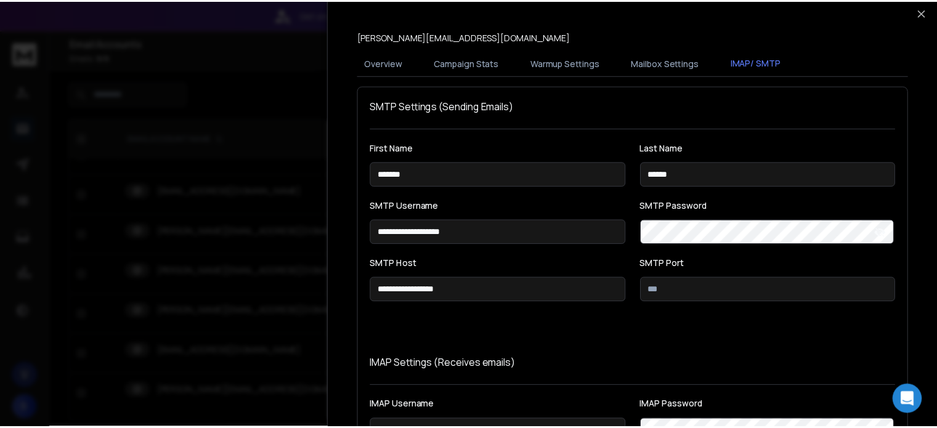
scroll to position [0, 0]
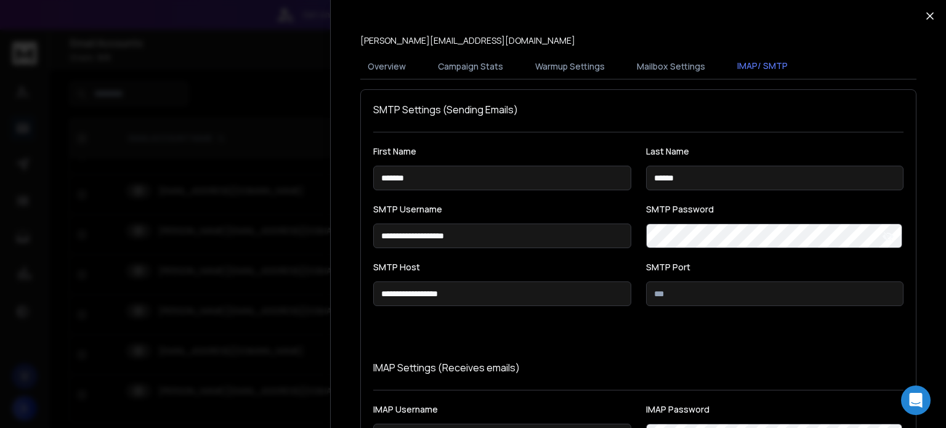
click at [927, 17] on icon "button" at bounding box center [930, 16] width 6 height 6
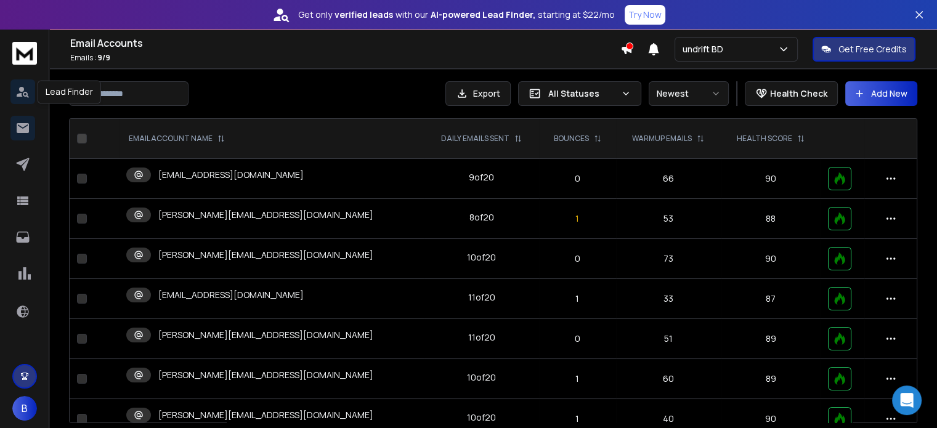
click at [23, 92] on icon at bounding box center [22, 91] width 15 height 15
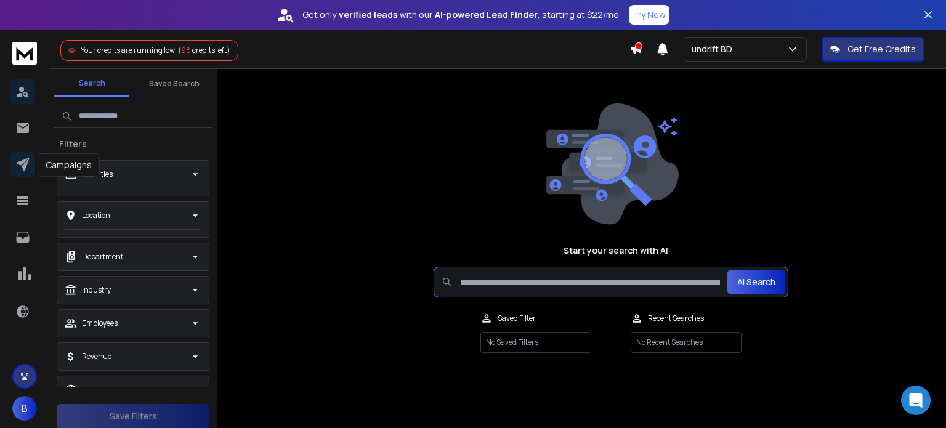
click at [18, 164] on icon at bounding box center [22, 164] width 13 height 13
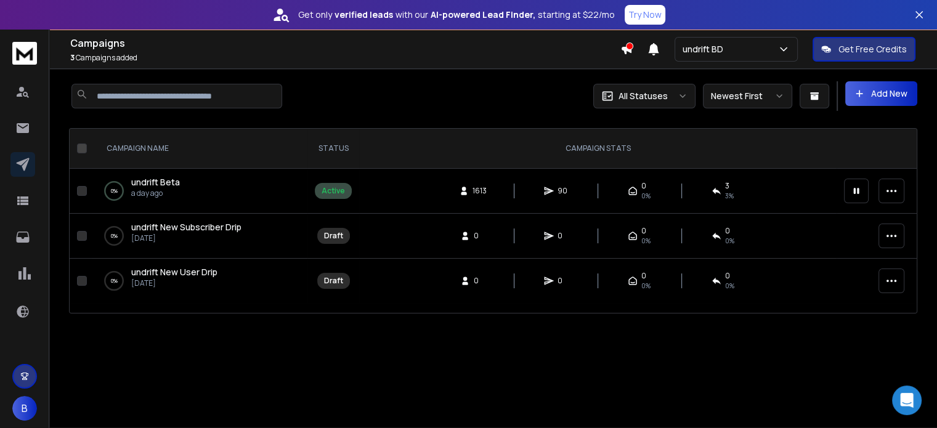
click at [325, 344] on div "Campaigns 3 Campaigns Added All Statuses Newest First Add New CAMPAIGN NAME STA…" at bounding box center [493, 295] width 848 height 428
click at [25, 231] on icon at bounding box center [22, 237] width 15 height 15
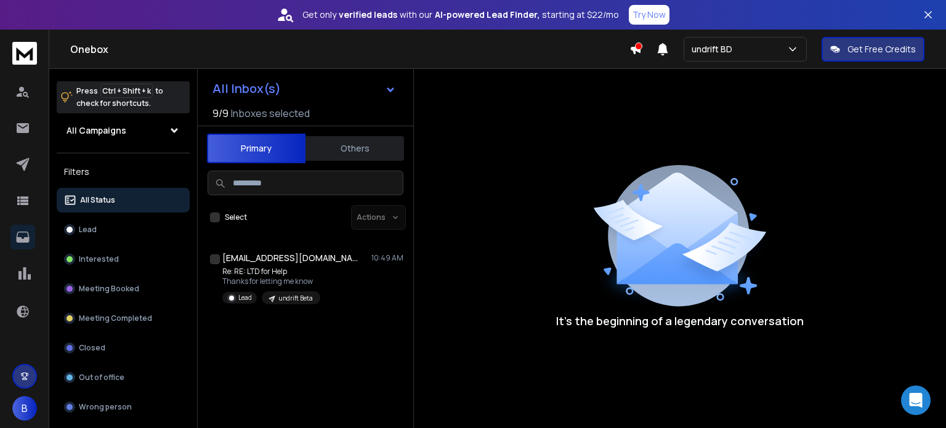
click at [456, 256] on div "It’s the beginning of a legendary conversation" at bounding box center [680, 251] width 532 height 364
click at [414, 344] on div "It’s the beginning of a legendary conversation" at bounding box center [680, 251] width 532 height 364
click at [389, 228] on div "Actions" at bounding box center [378, 217] width 55 height 25
click at [389, 218] on div "Actions" at bounding box center [378, 217] width 55 height 25
drag, startPoint x: 263, startPoint y: 231, endPoint x: 276, endPoint y: 217, distance: 19.2
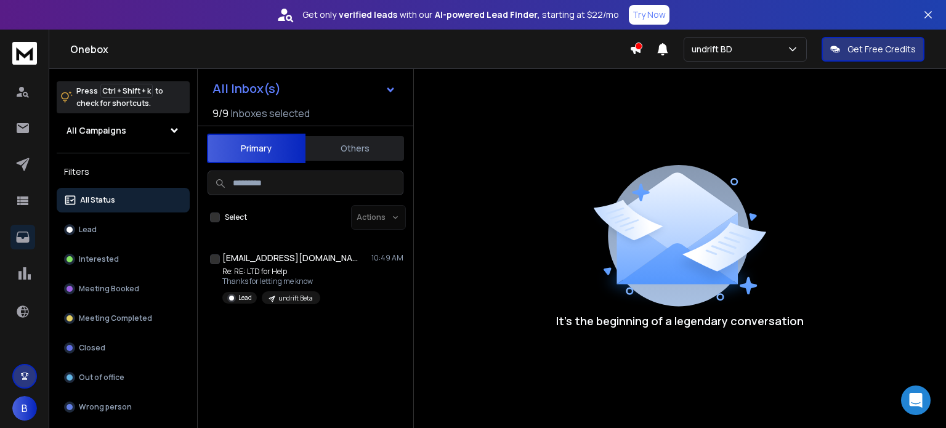
click at [271, 226] on div "Select Actions [EMAIL_ADDRESS][DOMAIN_NAME] 10:49 AM Re: RE: LTD for Help Thank…" at bounding box center [306, 304] width 216 height 276
click at [276, 339] on div "CTuck@topco.com 10:49 AM Re: RE: LTD for Help Thanks for letting me know Lead u…" at bounding box center [306, 342] width 216 height 200
click at [931, 12] on icon at bounding box center [927, 14] width 7 height 7
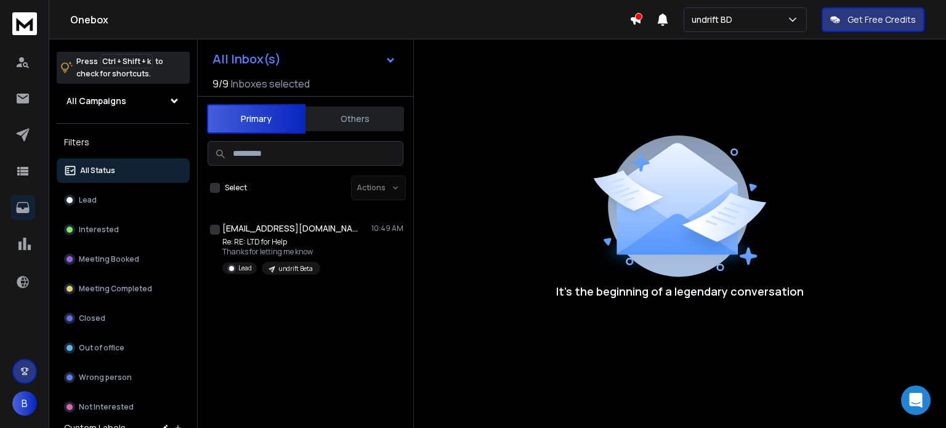
click at [866, 120] on div "It’s the beginning of a legendary conversation" at bounding box center [680, 221] width 532 height 364
click at [549, 155] on div "It’s the beginning of a legendary conversation" at bounding box center [680, 221] width 532 height 364
click at [573, 288] on p "It’s the beginning of a legendary conversation" at bounding box center [680, 291] width 248 height 17
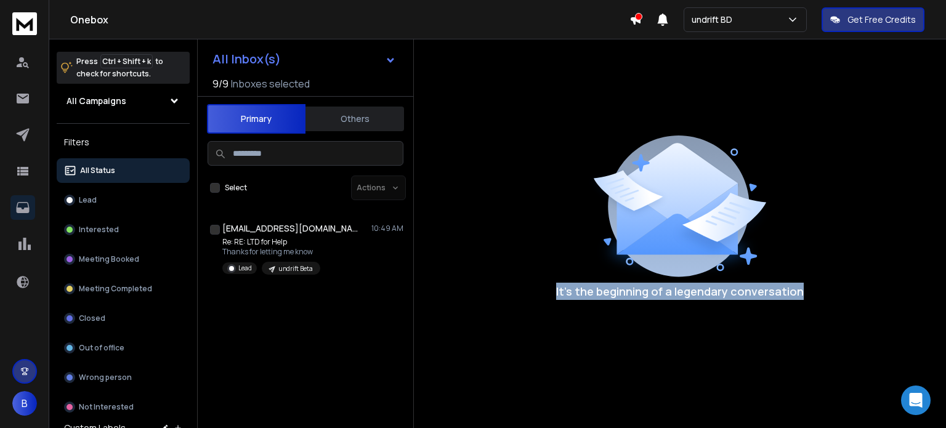
click at [572, 288] on p "It’s the beginning of a legendary conversation" at bounding box center [680, 291] width 248 height 17
click at [493, 305] on div "It’s the beginning of a legendary conversation" at bounding box center [680, 221] width 532 height 364
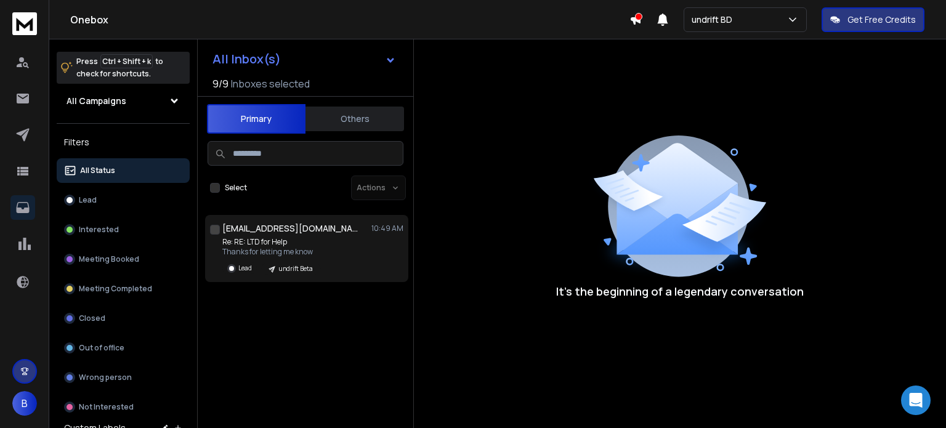
click at [275, 241] on p "Re: RE: LTD for Help" at bounding box center [271, 242] width 98 height 10
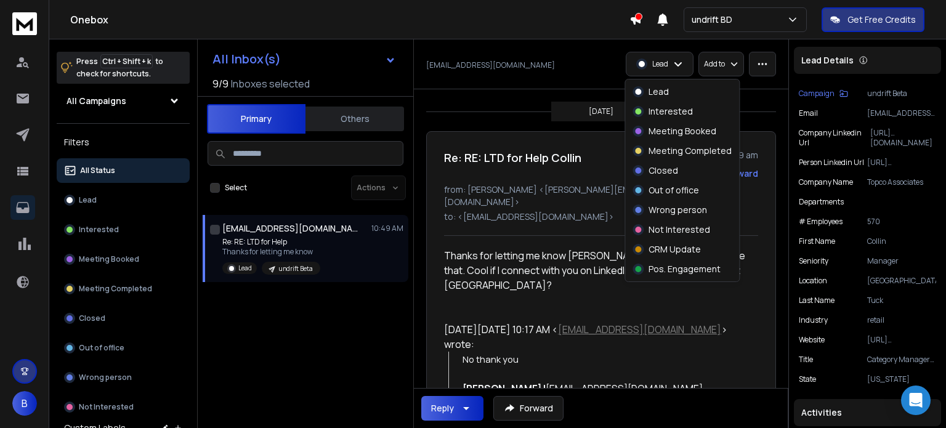
click at [667, 66] on p "Lead" at bounding box center [660, 64] width 16 height 10
click at [687, 228] on p "Not Interested" at bounding box center [679, 230] width 62 height 12
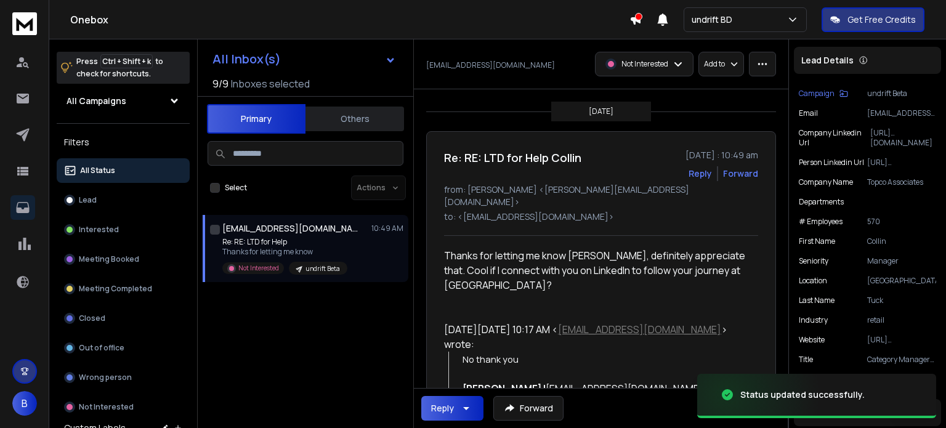
click at [301, 381] on div "All Inbox(s) 9 / 9 Inboxes selected Primary Others Select Actions [EMAIL_ADDRES…" at bounding box center [306, 253] width 216 height 428
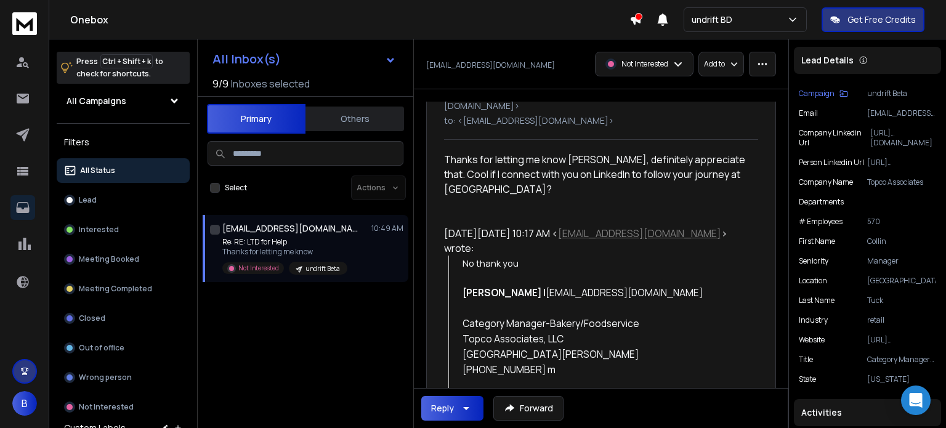
scroll to position [246, 0]
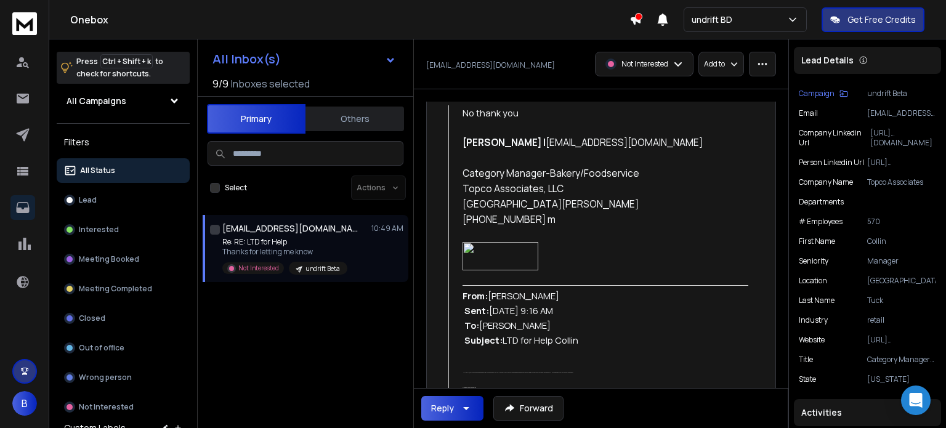
click at [877, 162] on p "[URL][DOMAIN_NAME][PERSON_NAME]" at bounding box center [901, 163] width 69 height 10
click at [26, 97] on icon at bounding box center [23, 99] width 12 height 10
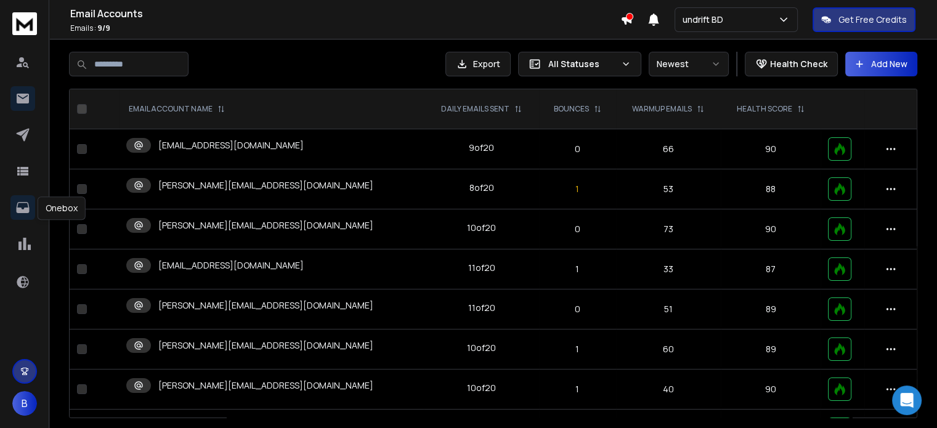
click at [20, 212] on icon at bounding box center [22, 207] width 13 height 11
